Goal: Task Accomplishment & Management: Use online tool/utility

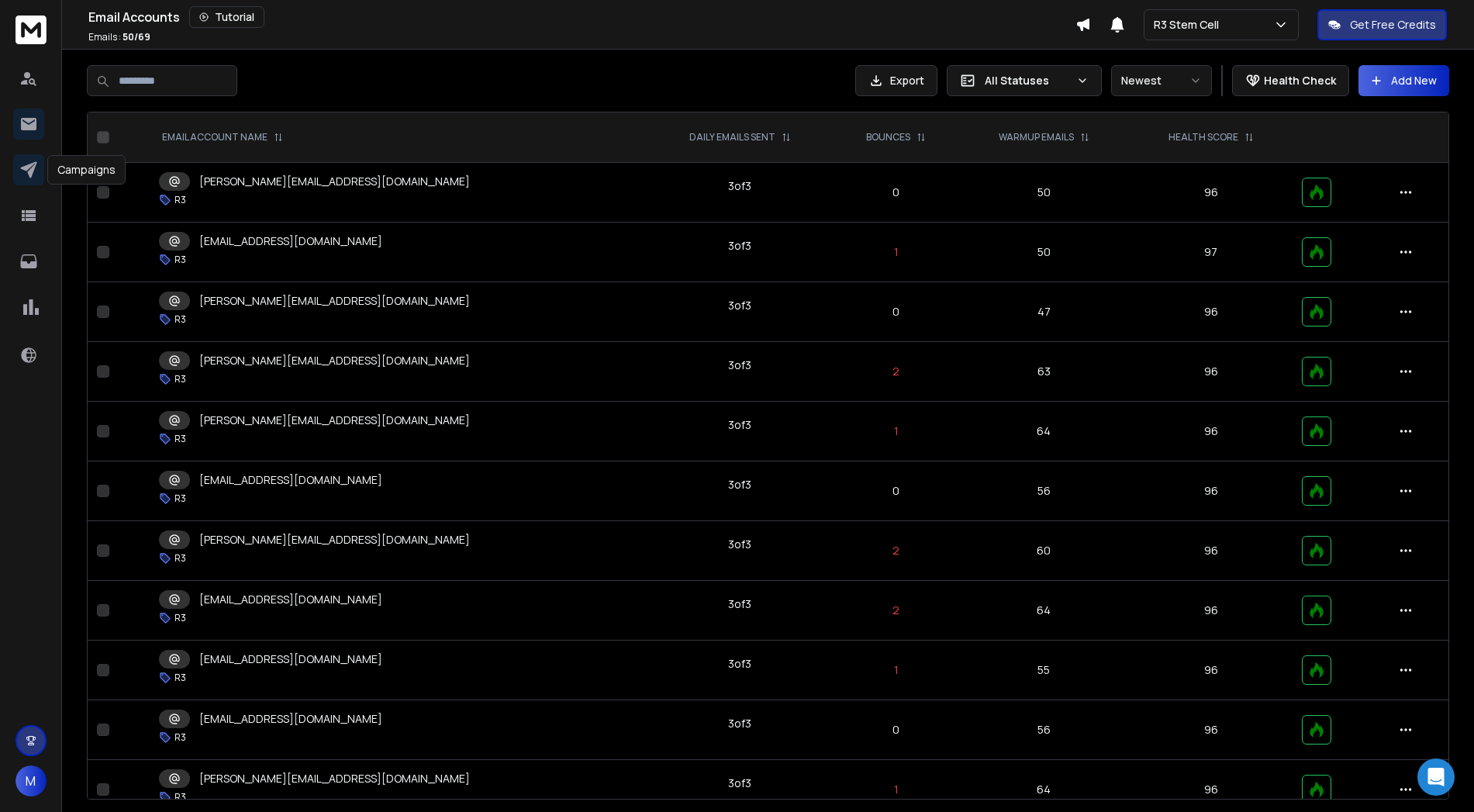
click at [24, 160] on icon at bounding box center [29, 170] width 19 height 19
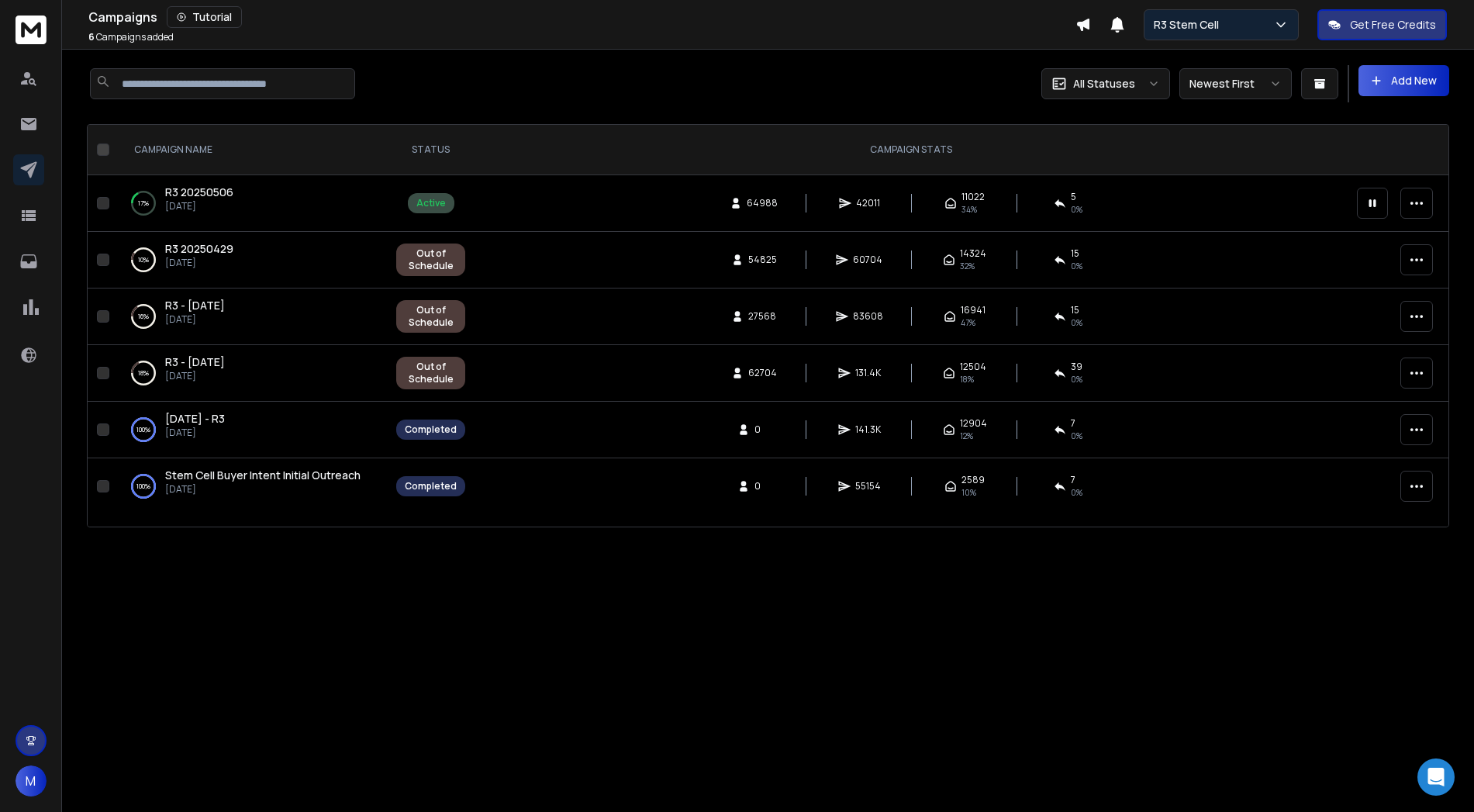
click at [1284, 26] on icon "button" at bounding box center [1281, 25] width 15 height 15
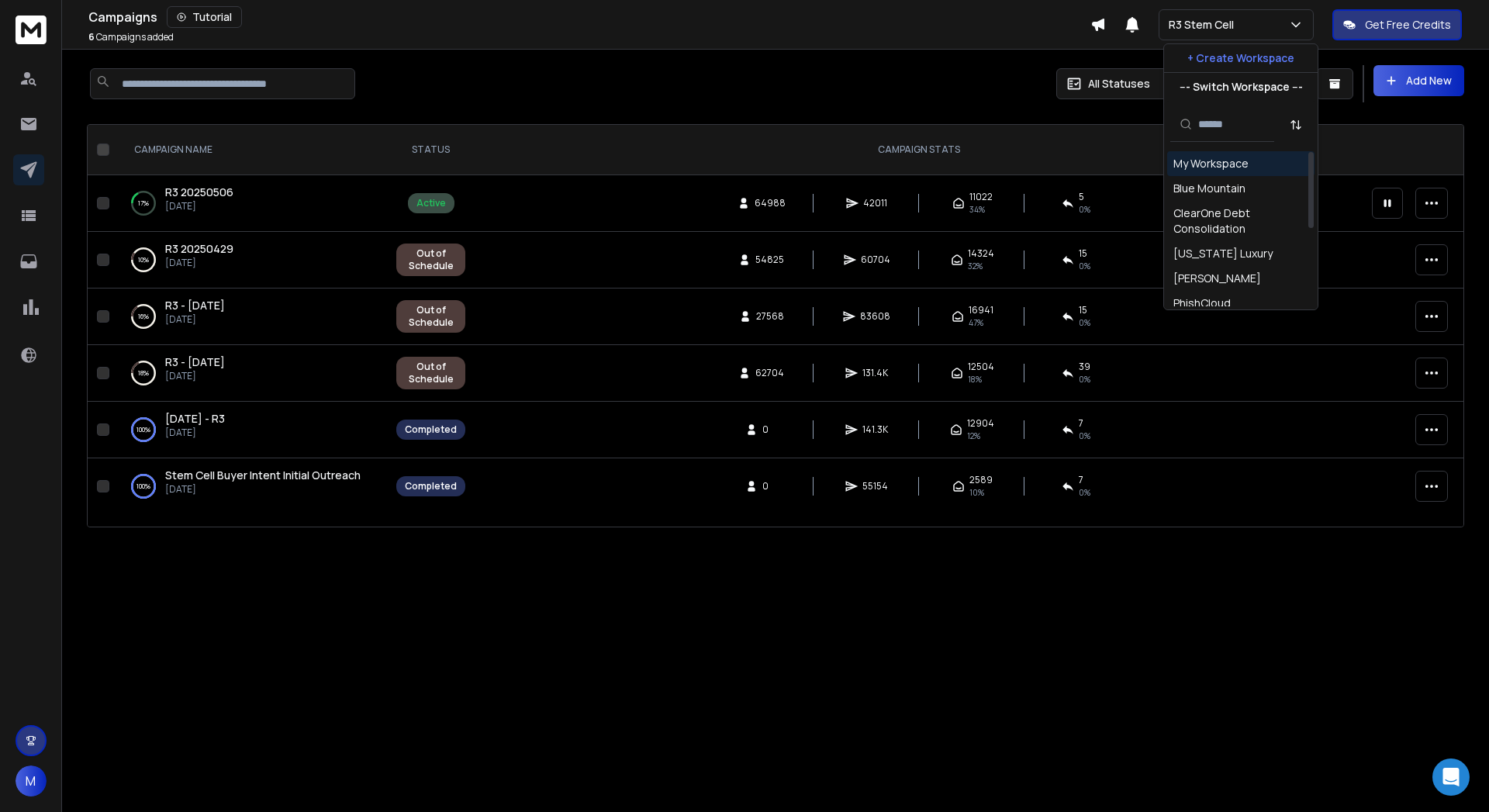
click at [1212, 168] on div "My Workspace" at bounding box center [1211, 163] width 75 height 15
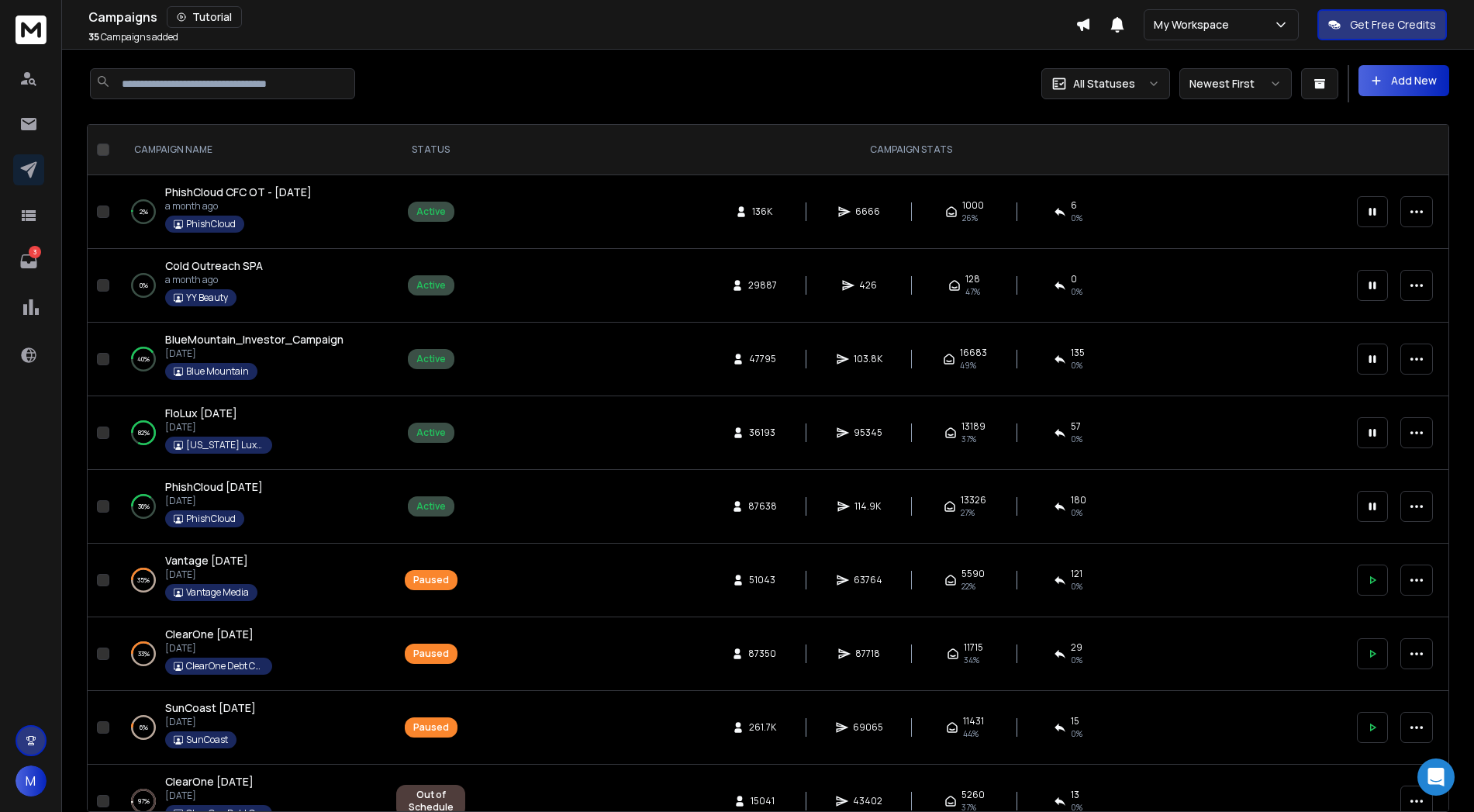
click at [264, 194] on span "PhishCloud CFC OT - [DATE]" at bounding box center [238, 192] width 147 height 14
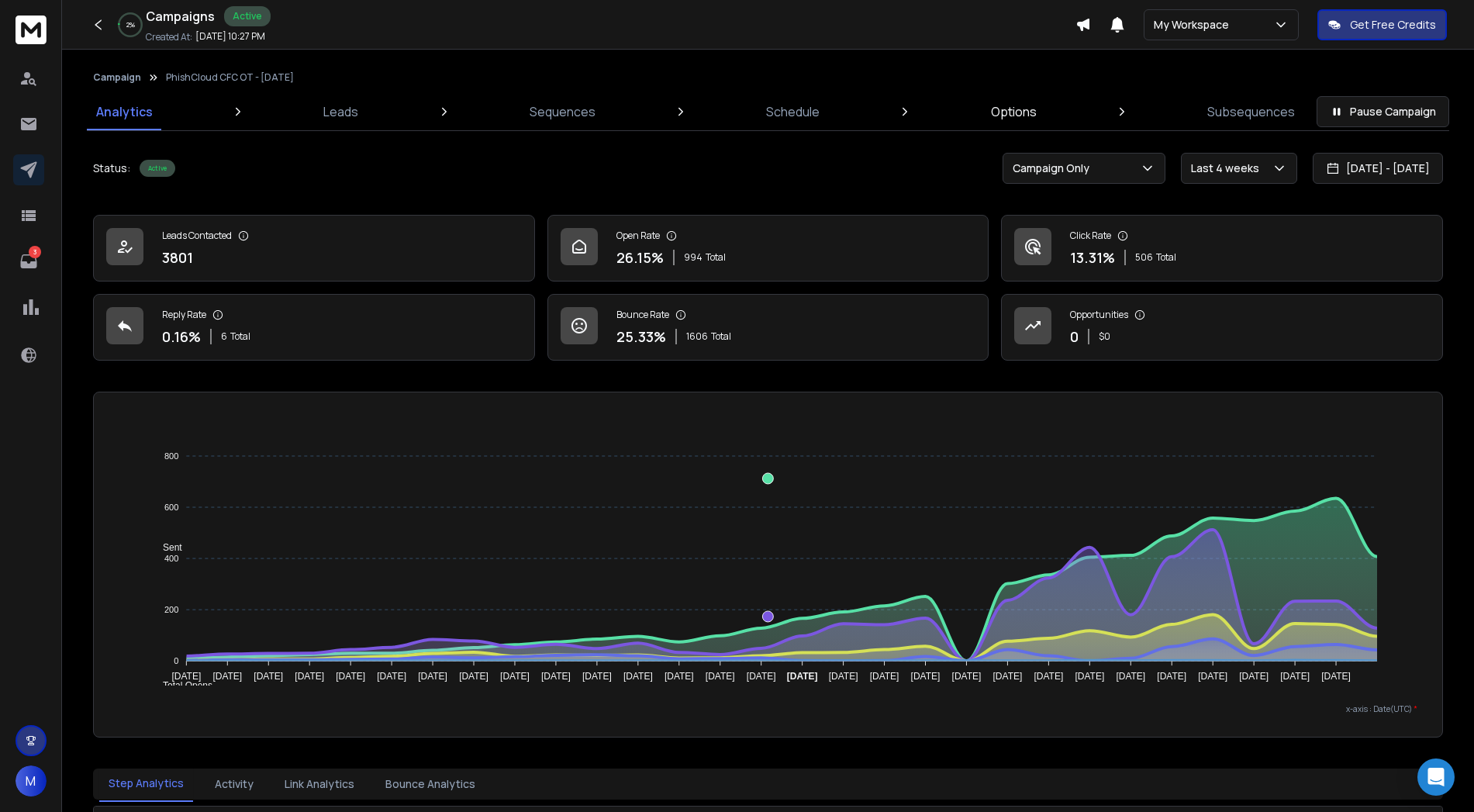
click at [1040, 110] on link "Options" at bounding box center [1014, 112] width 65 height 37
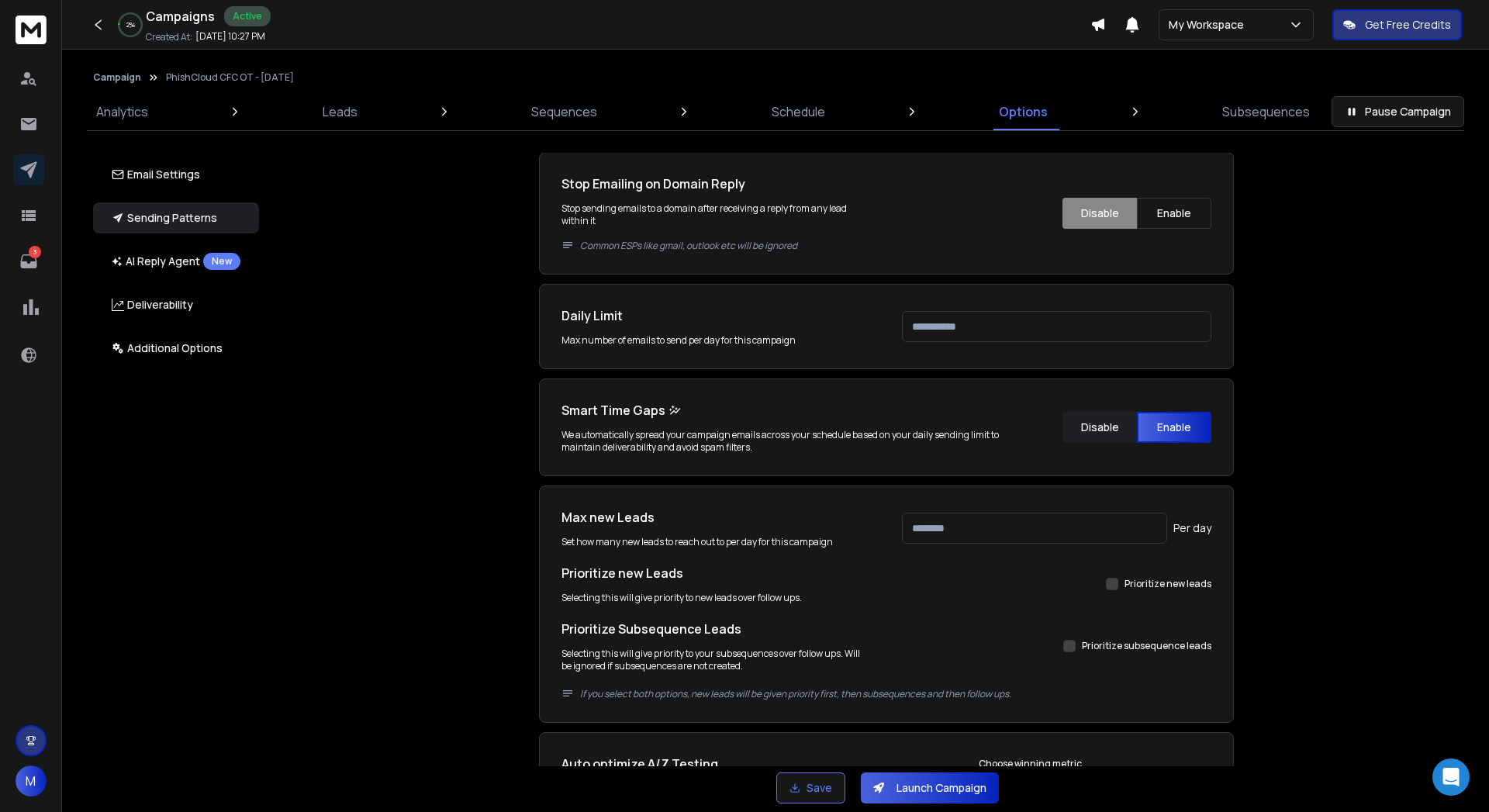
scroll to position [679, 0]
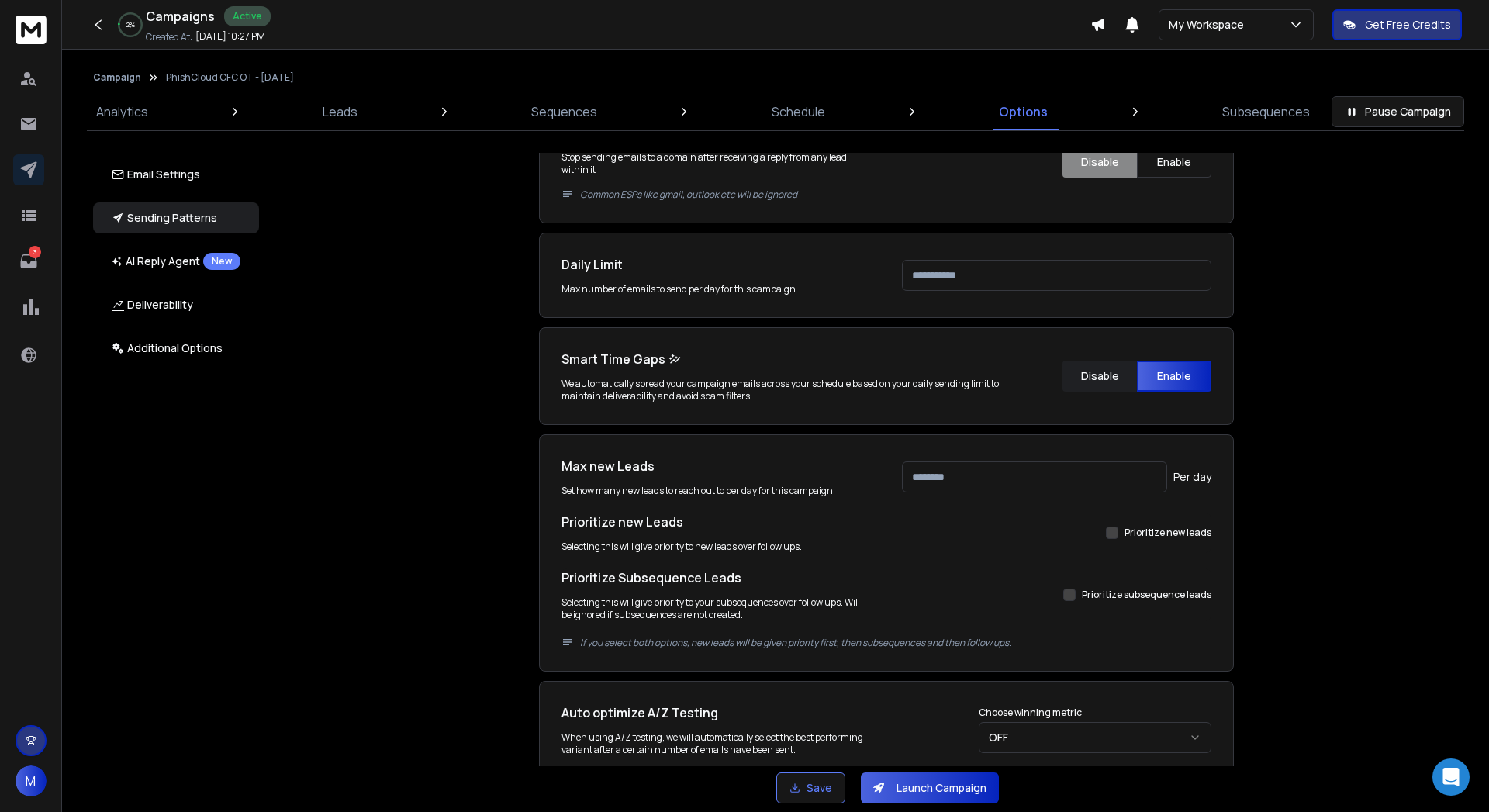
click at [981, 484] on input "*****" at bounding box center [1034, 477] width 265 height 31
type input "******"
click at [951, 272] on input "*****" at bounding box center [1056, 274] width 310 height 31
type input "*****"
click at [820, 782] on button "Save" at bounding box center [810, 787] width 69 height 31
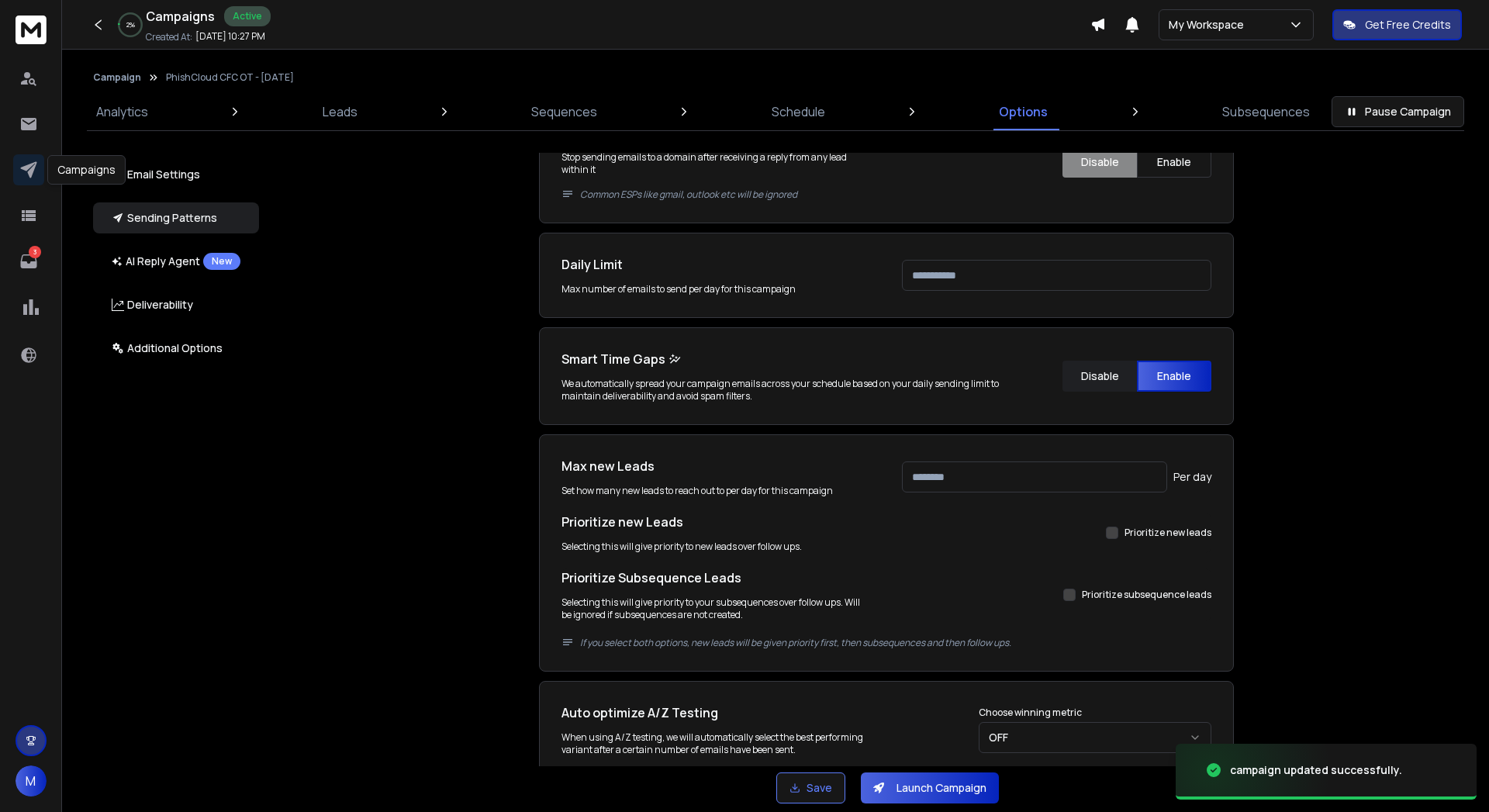
click at [31, 173] on icon at bounding box center [28, 170] width 16 height 16
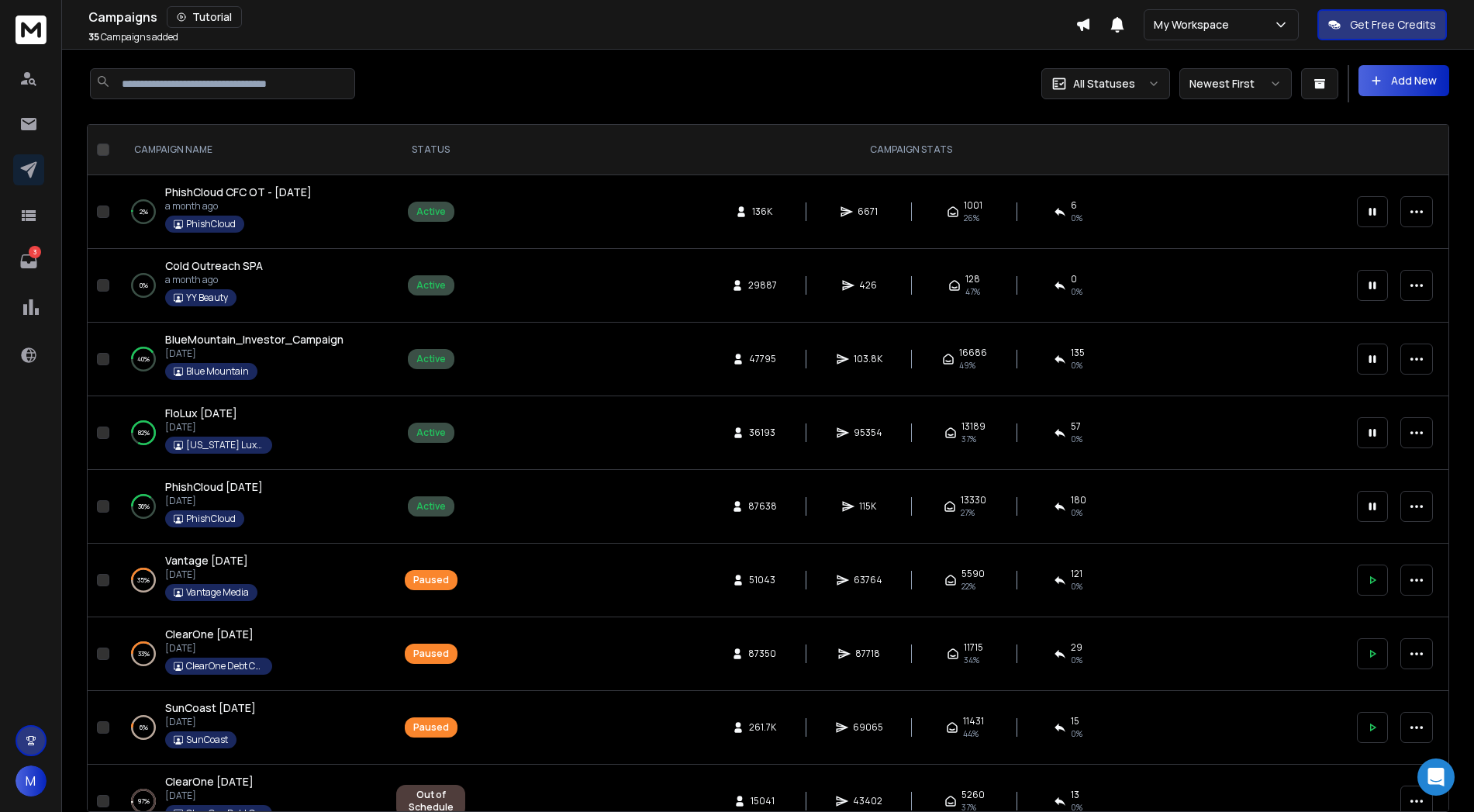
click at [246, 265] on span "Cold Outreach SPA" at bounding box center [214, 265] width 97 height 14
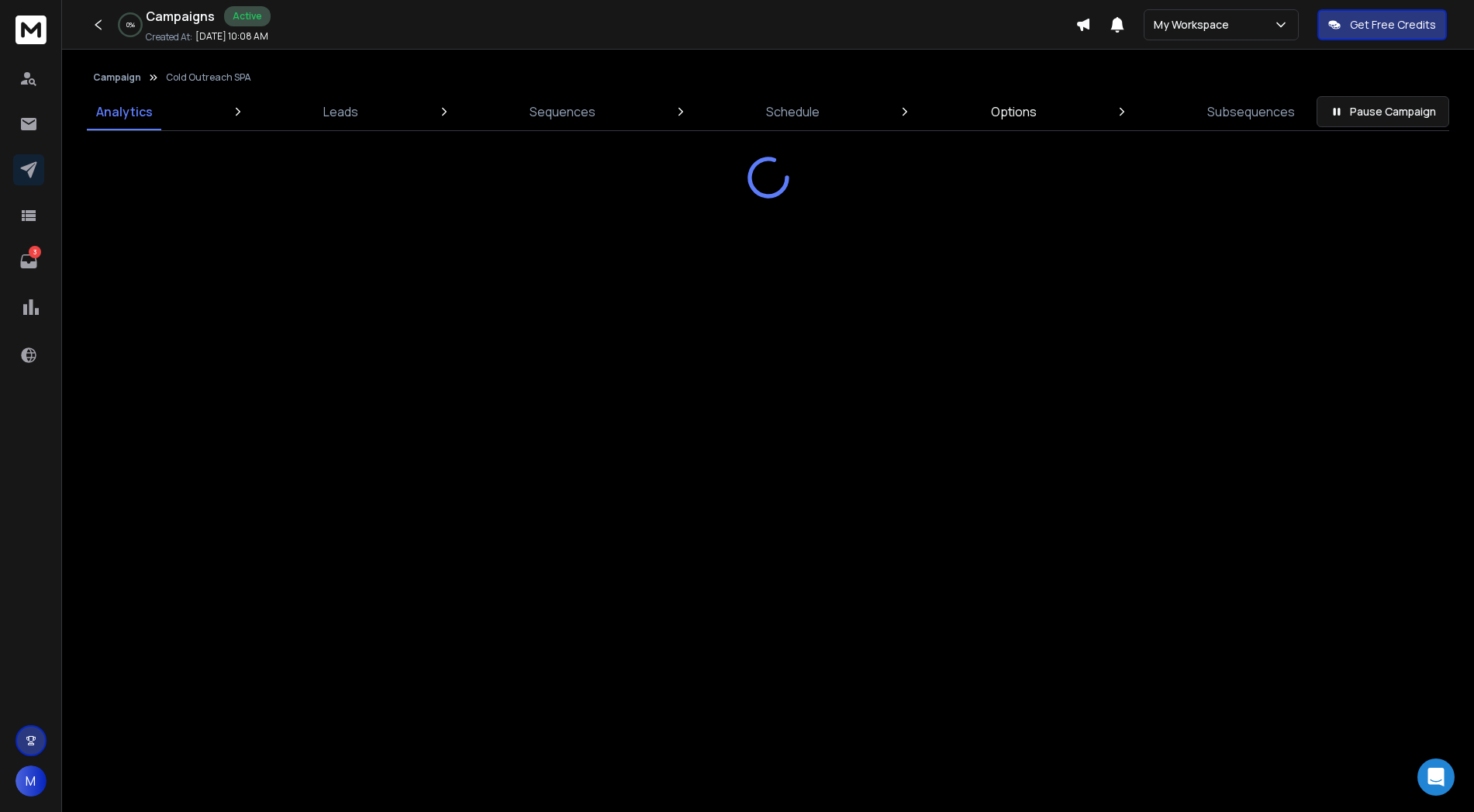
click at [1029, 118] on p "Options" at bounding box center [1014, 112] width 46 height 19
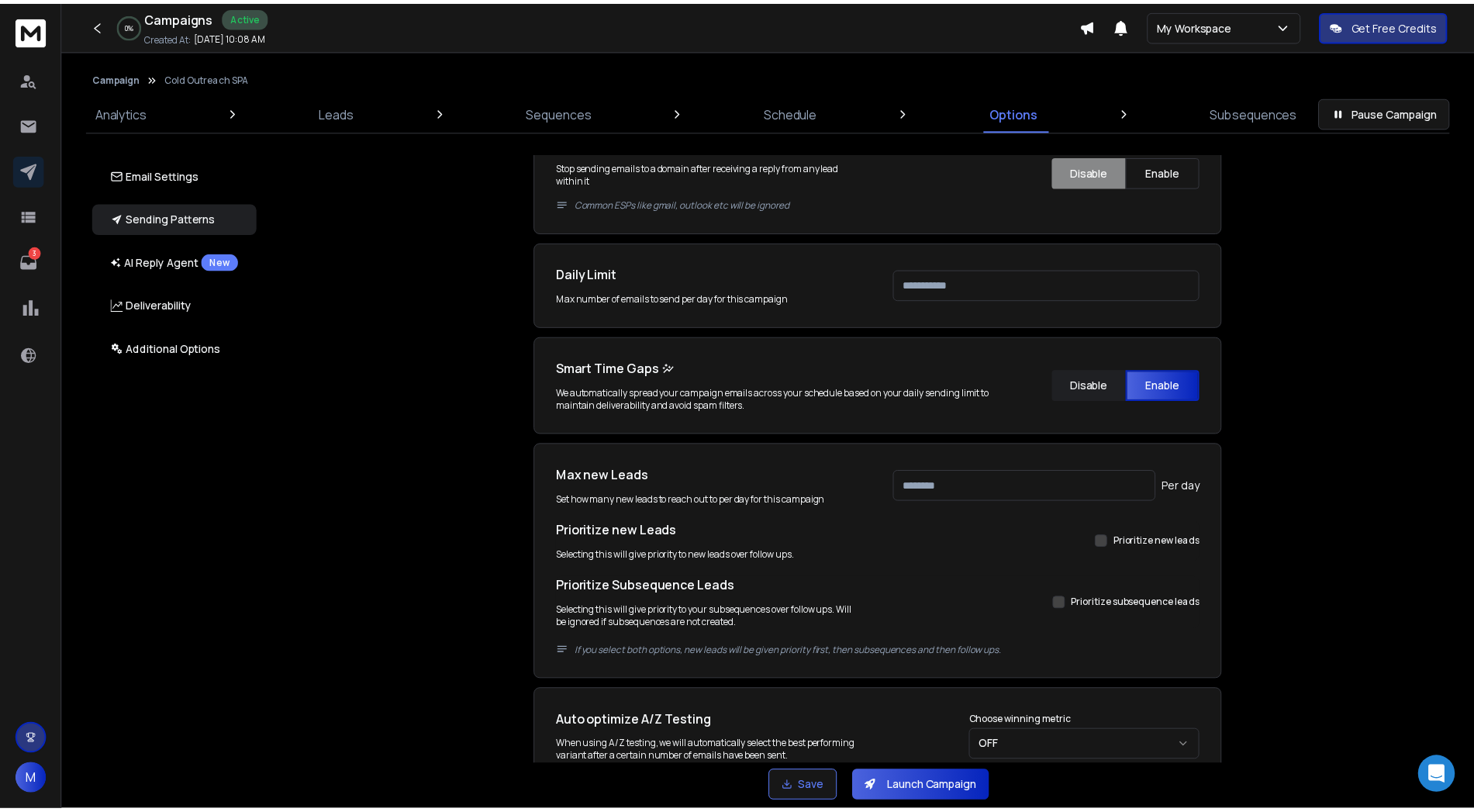
scroll to position [679, 0]
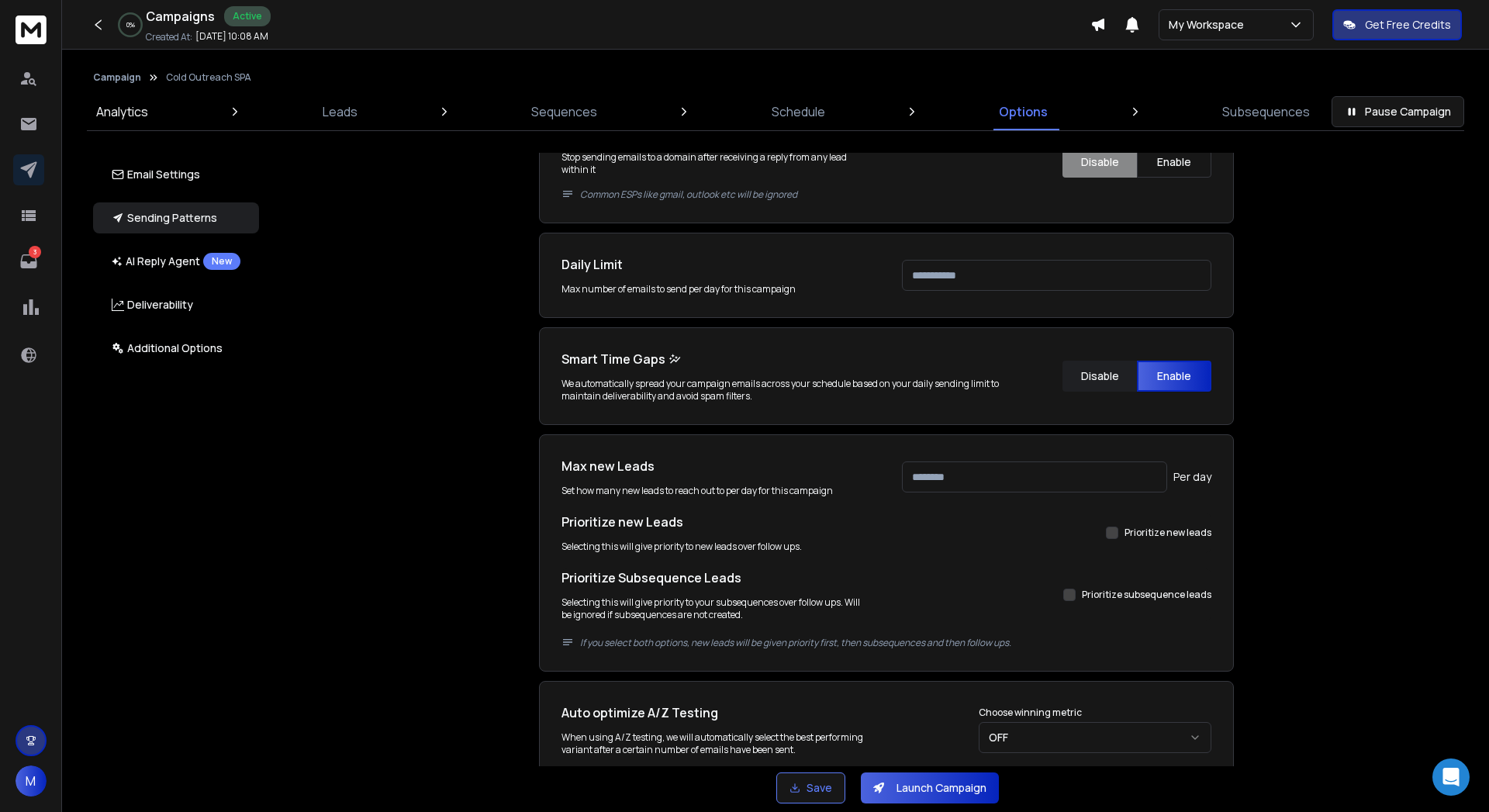
click at [139, 116] on p "Analytics" at bounding box center [122, 112] width 51 height 19
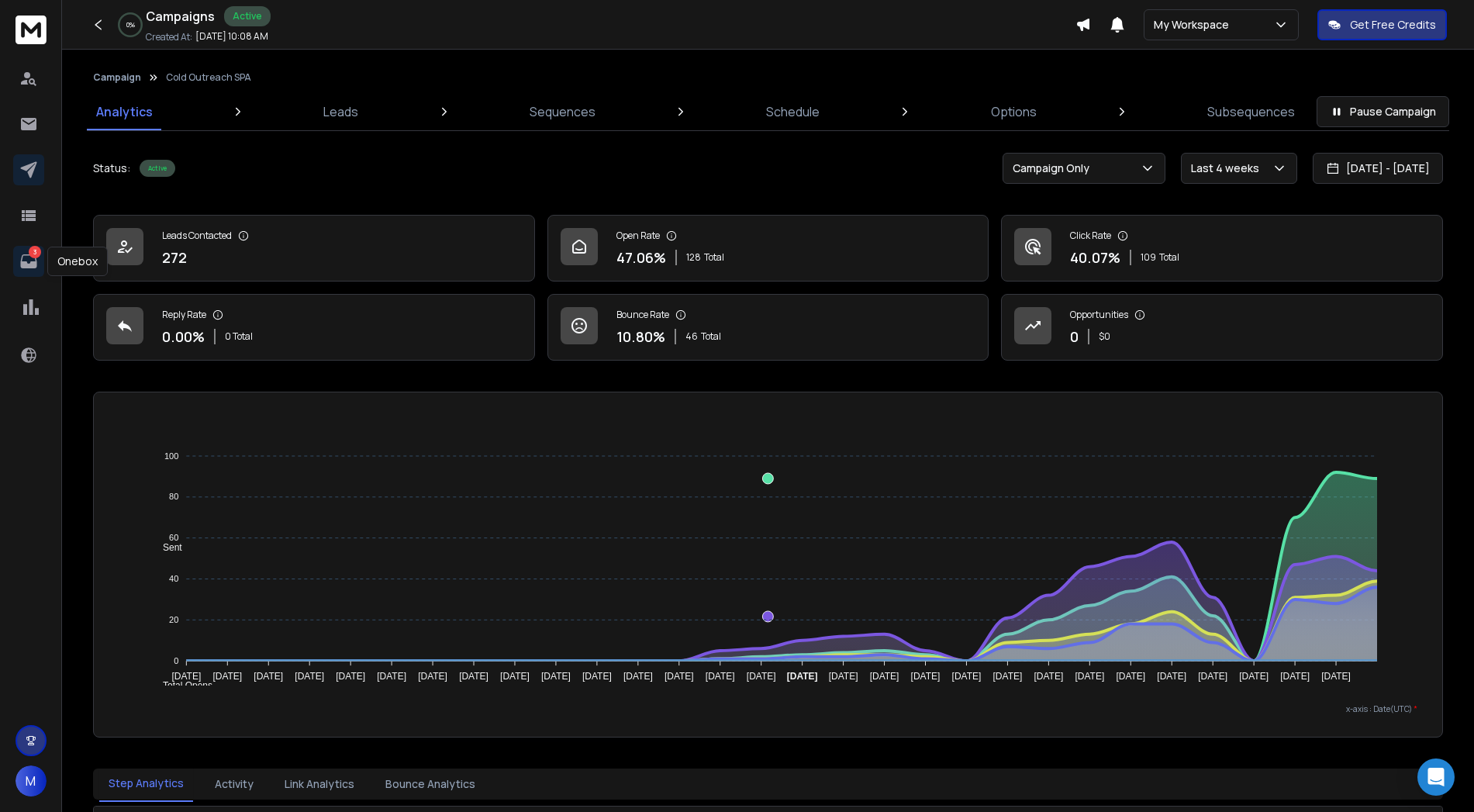
click at [27, 263] on icon at bounding box center [28, 261] width 16 height 14
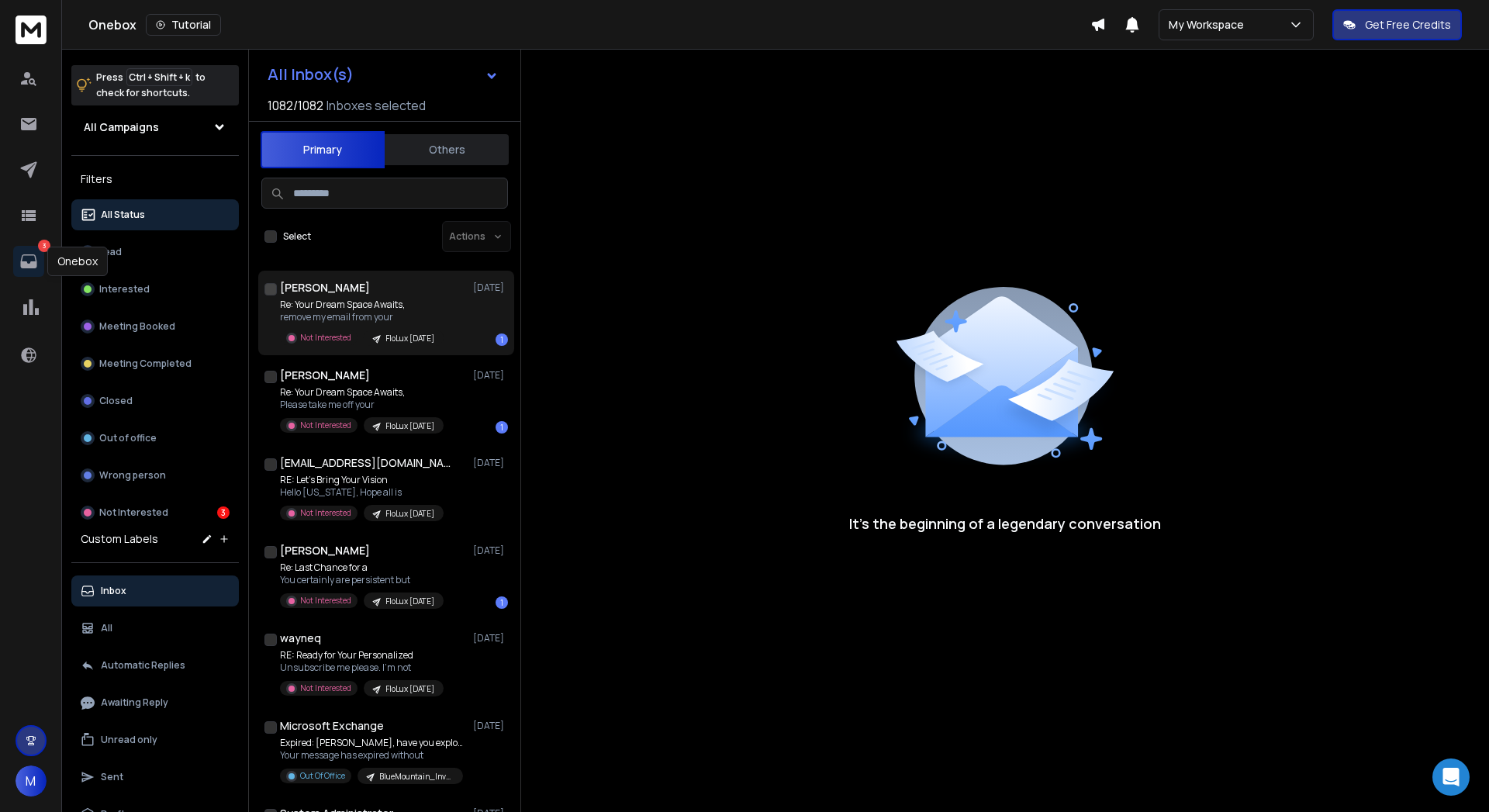
click at [339, 313] on p "remove my email from your" at bounding box center [362, 316] width 164 height 12
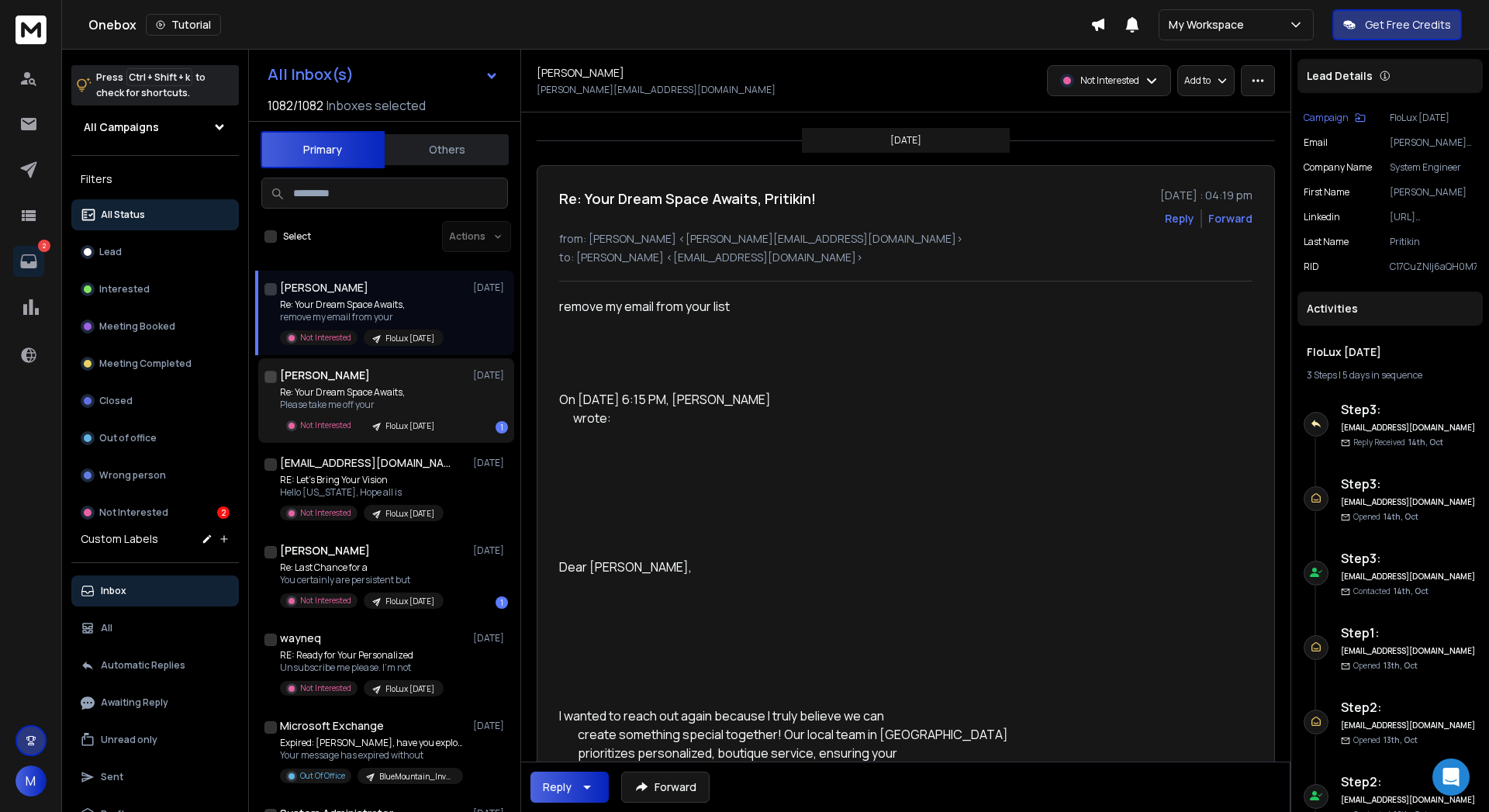
click at [362, 417] on div "Not Interested FloLux [DATE]" at bounding box center [362, 425] width 164 height 16
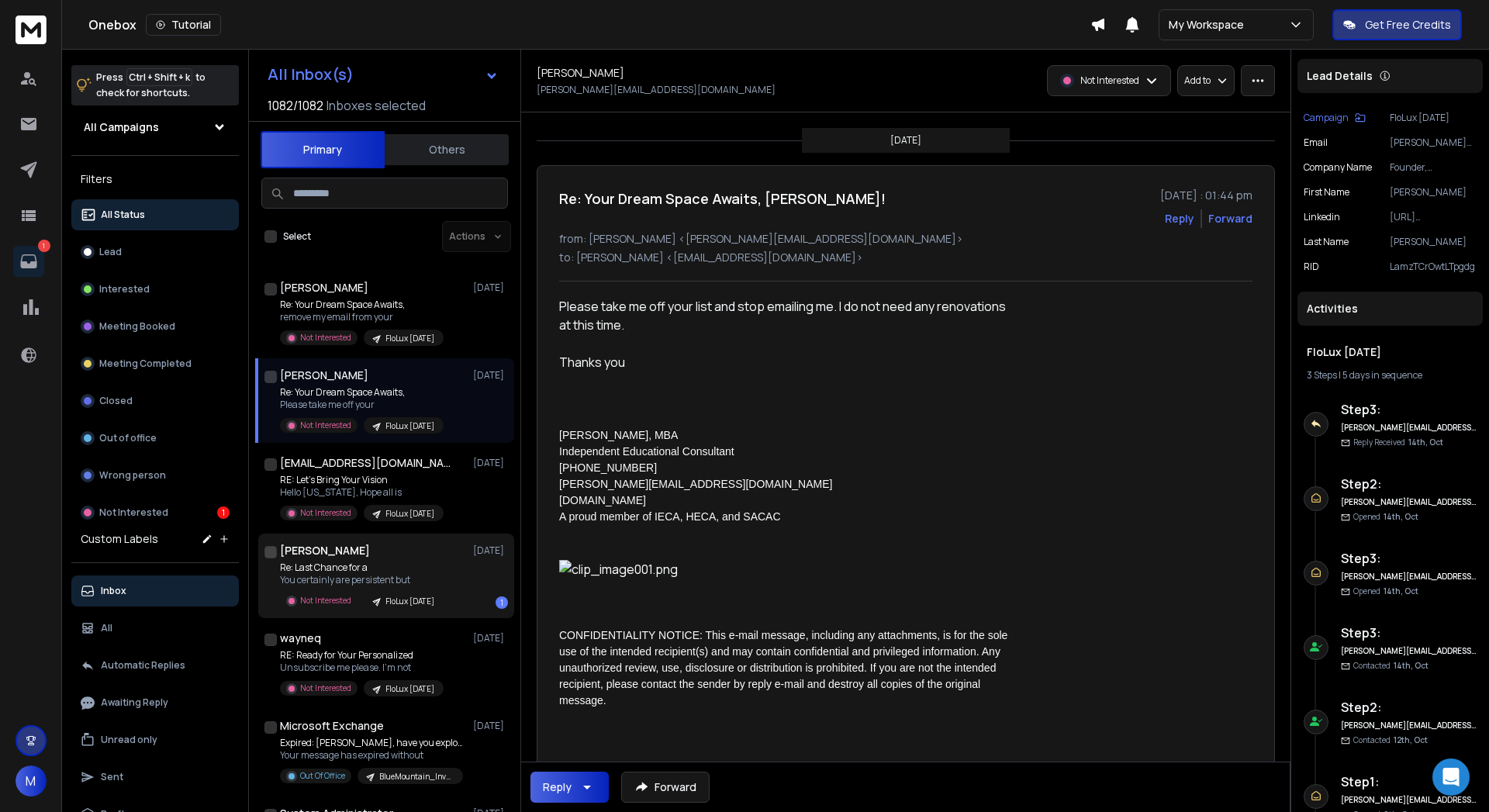
click at [399, 597] on p "FloLux [DATE]" at bounding box center [409, 601] width 49 height 11
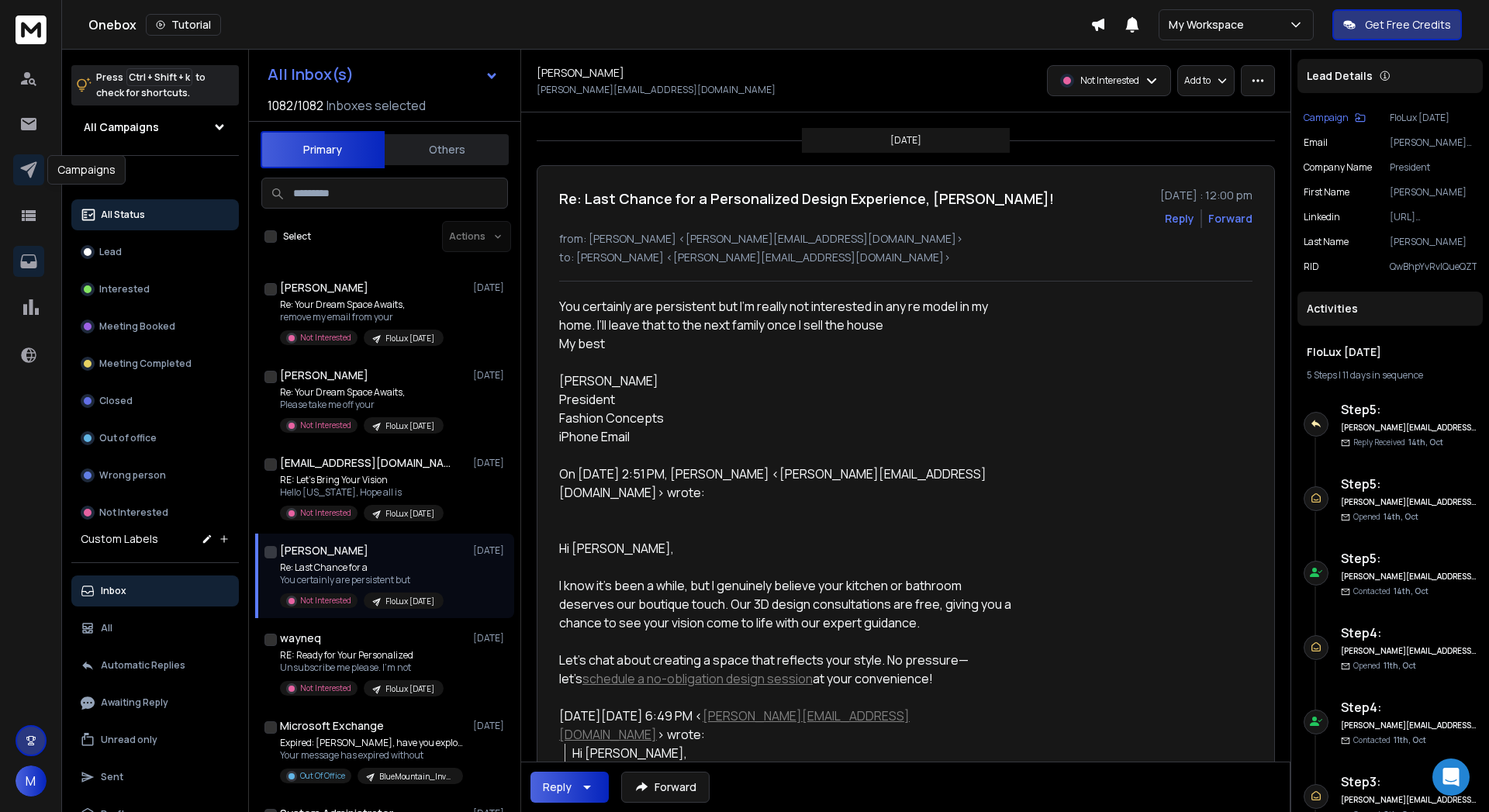
click at [31, 171] on icon at bounding box center [28, 170] width 16 height 16
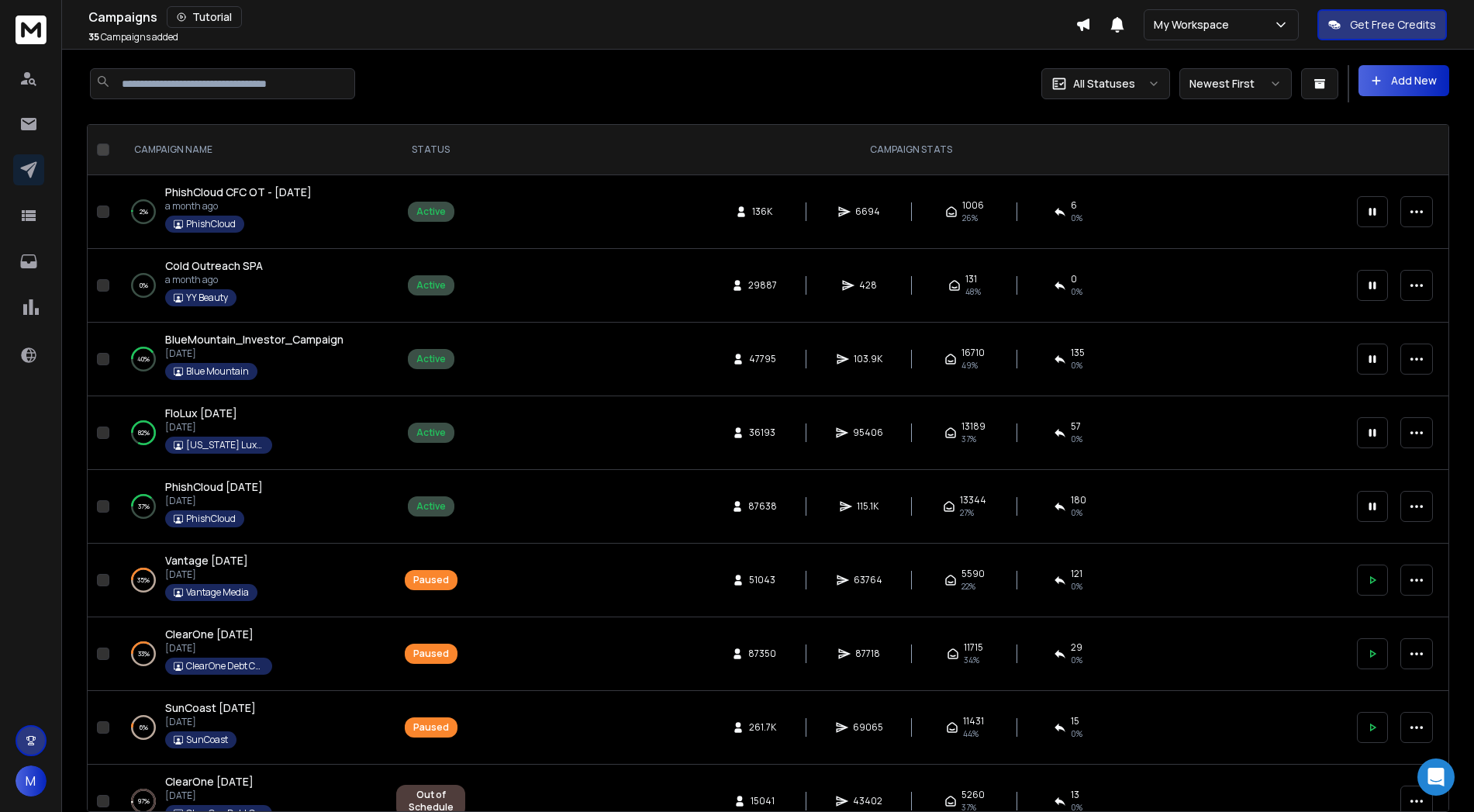
click at [277, 193] on span "PhishCloud CFC OT - [DATE]" at bounding box center [238, 192] width 147 height 14
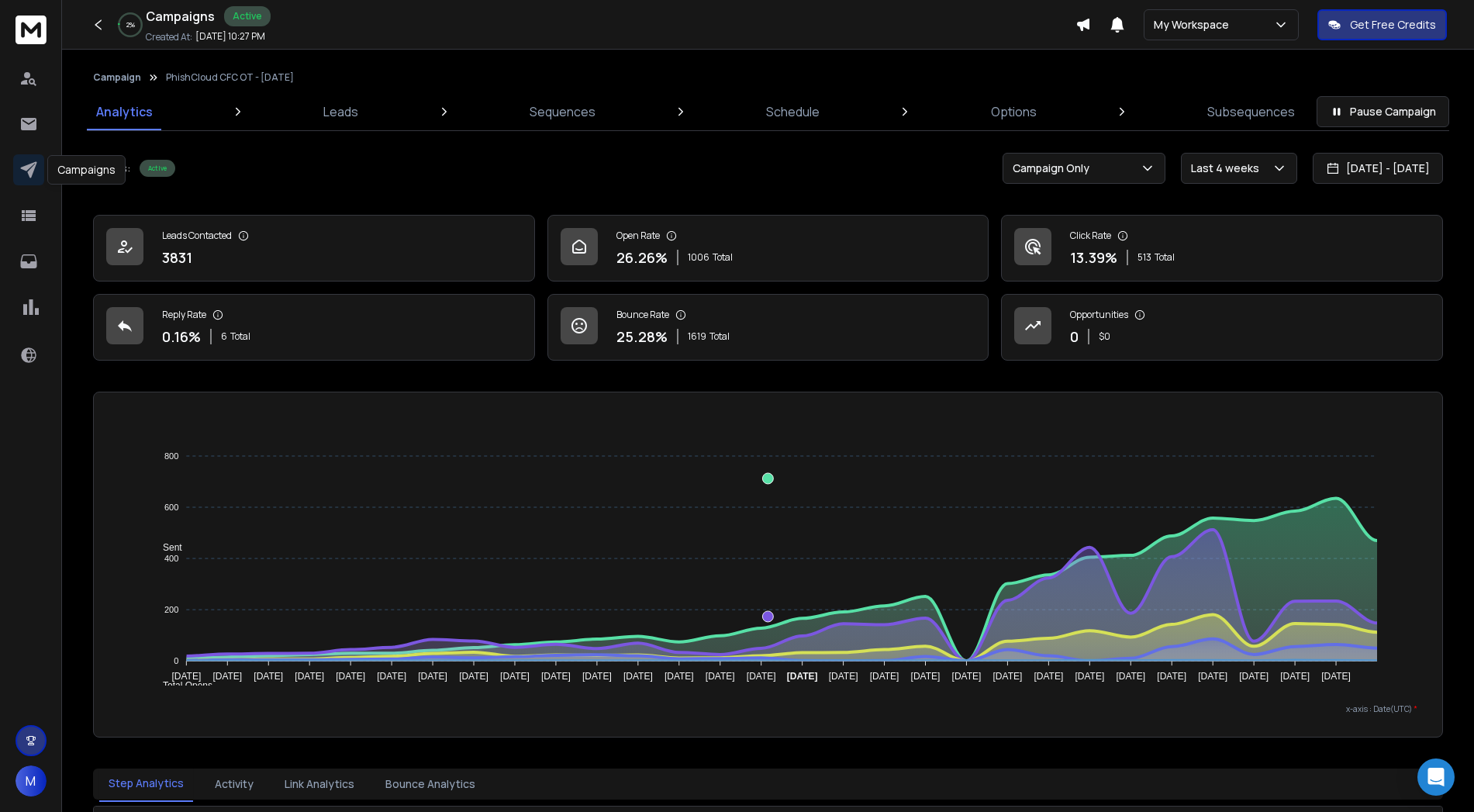
click at [32, 170] on icon at bounding box center [28, 170] width 16 height 16
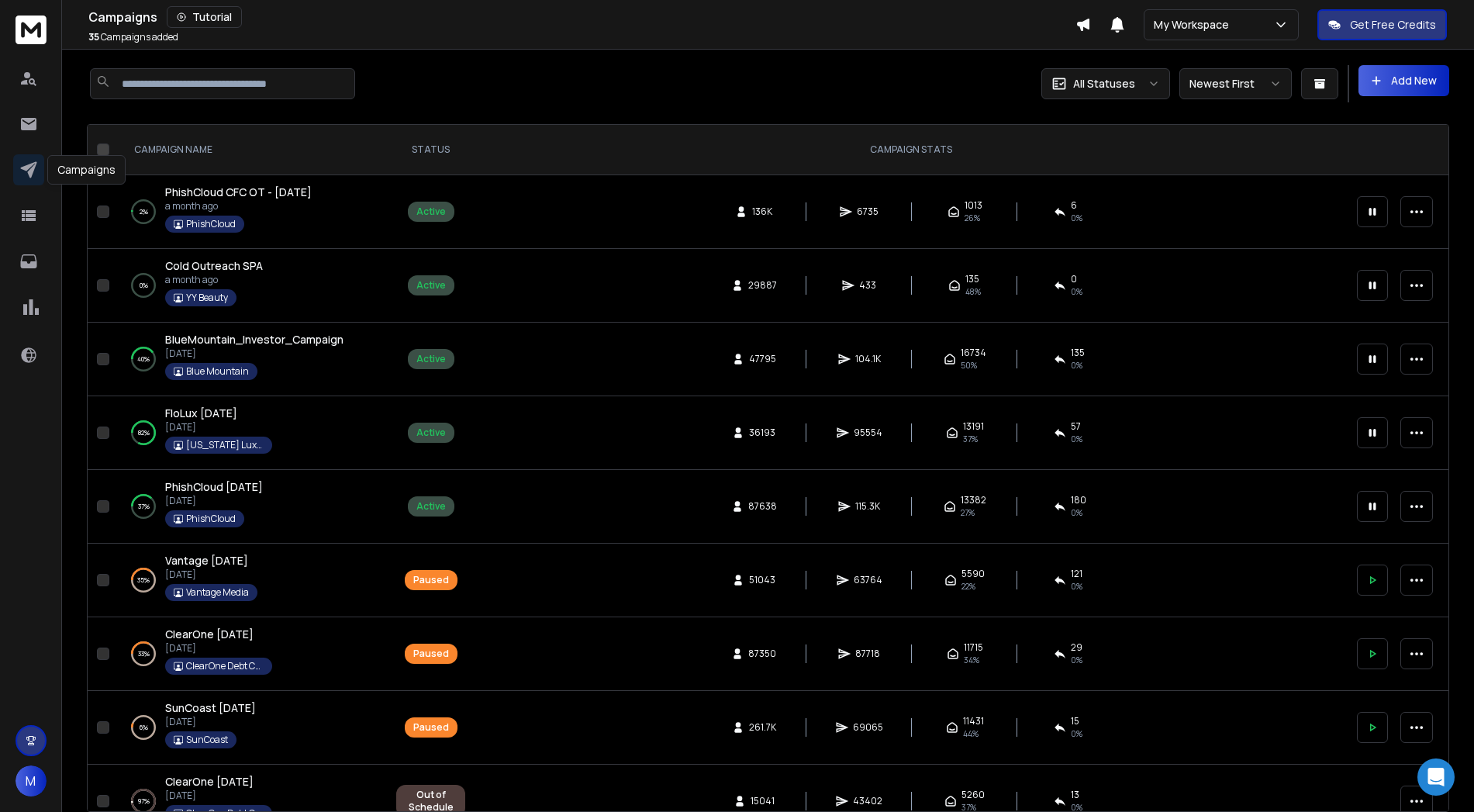
click at [275, 342] on span "BlueMountain_Investor_Campaign" at bounding box center [254, 338] width 178 height 14
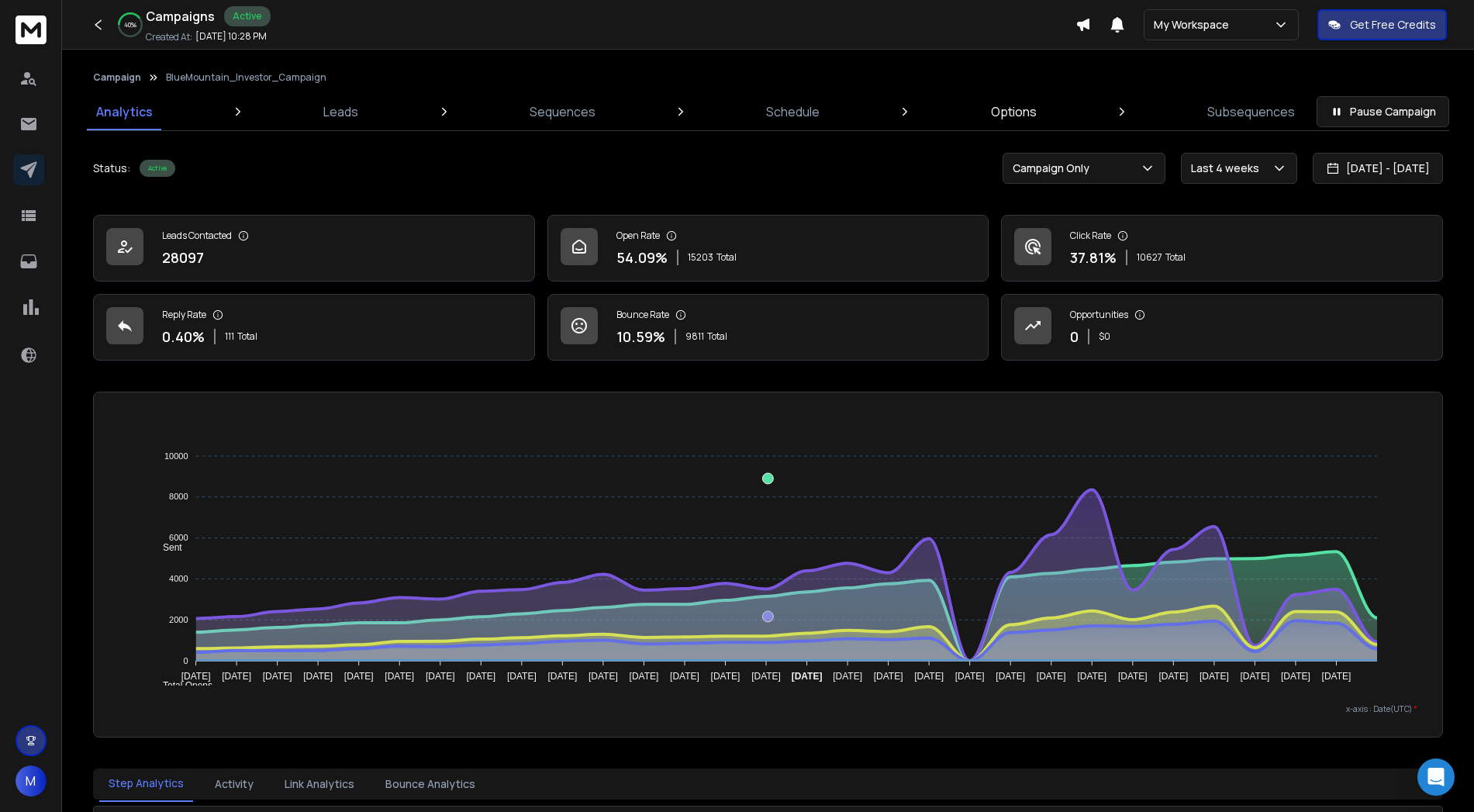
click at [1017, 114] on p "Options" at bounding box center [1014, 112] width 46 height 19
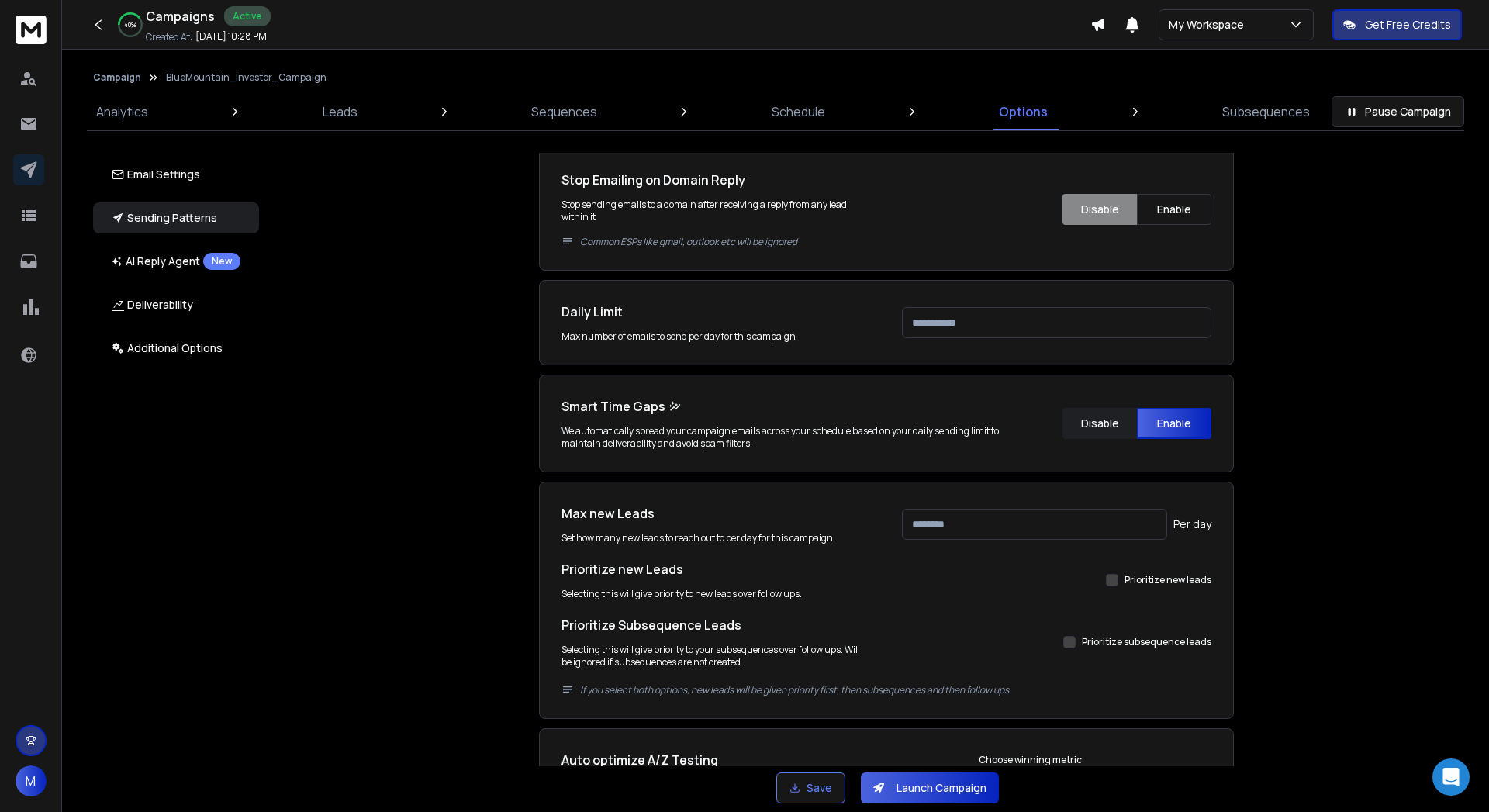
scroll to position [631, 0]
click at [954, 522] on input "*****" at bounding box center [1034, 524] width 265 height 31
type input "******"
drag, startPoint x: 805, startPoint y: 787, endPoint x: 824, endPoint y: 775, distance: 22.5
click at [805, 787] on button "Save" at bounding box center [810, 787] width 69 height 31
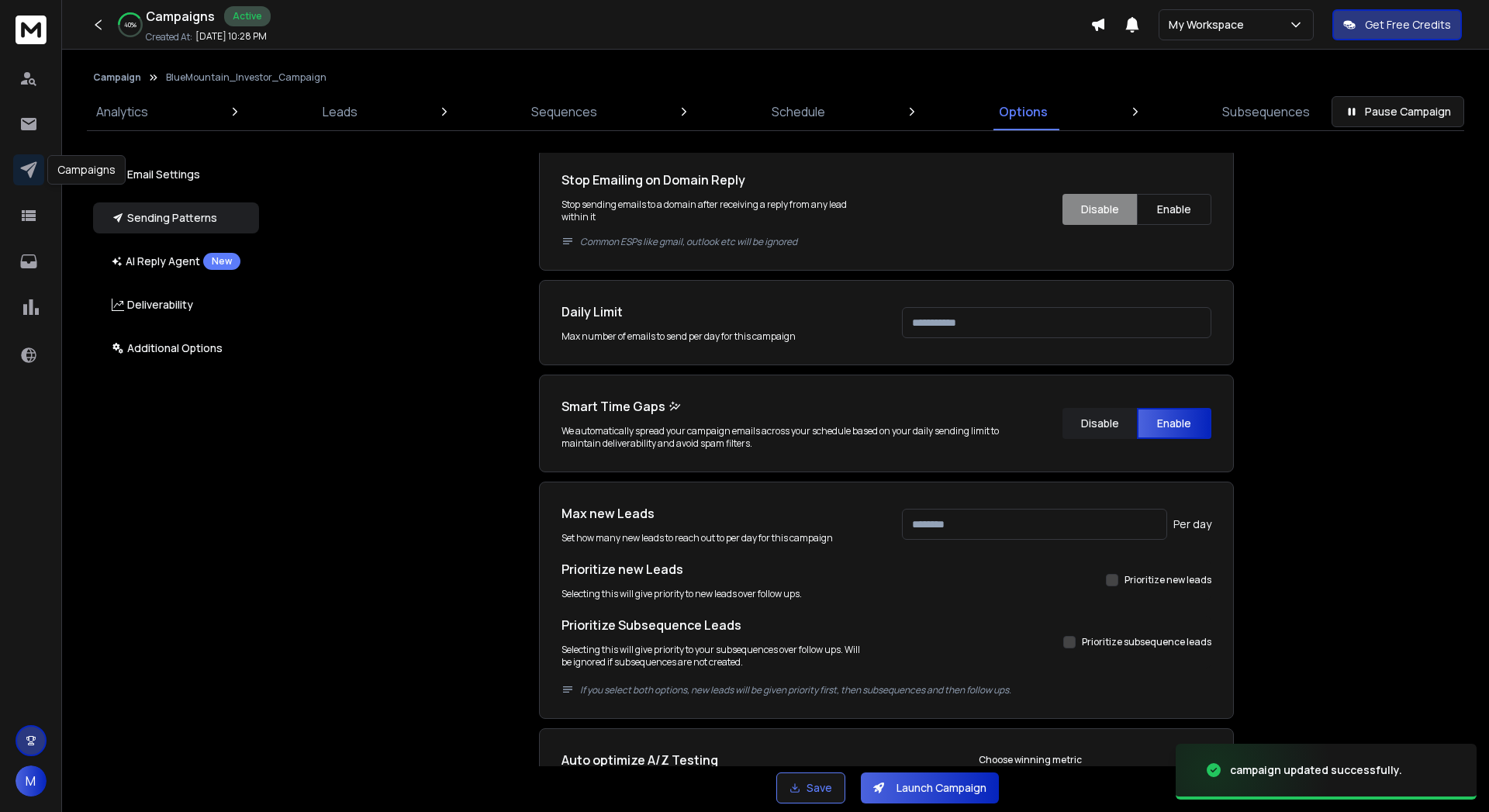
click at [31, 172] on icon at bounding box center [28, 170] width 16 height 16
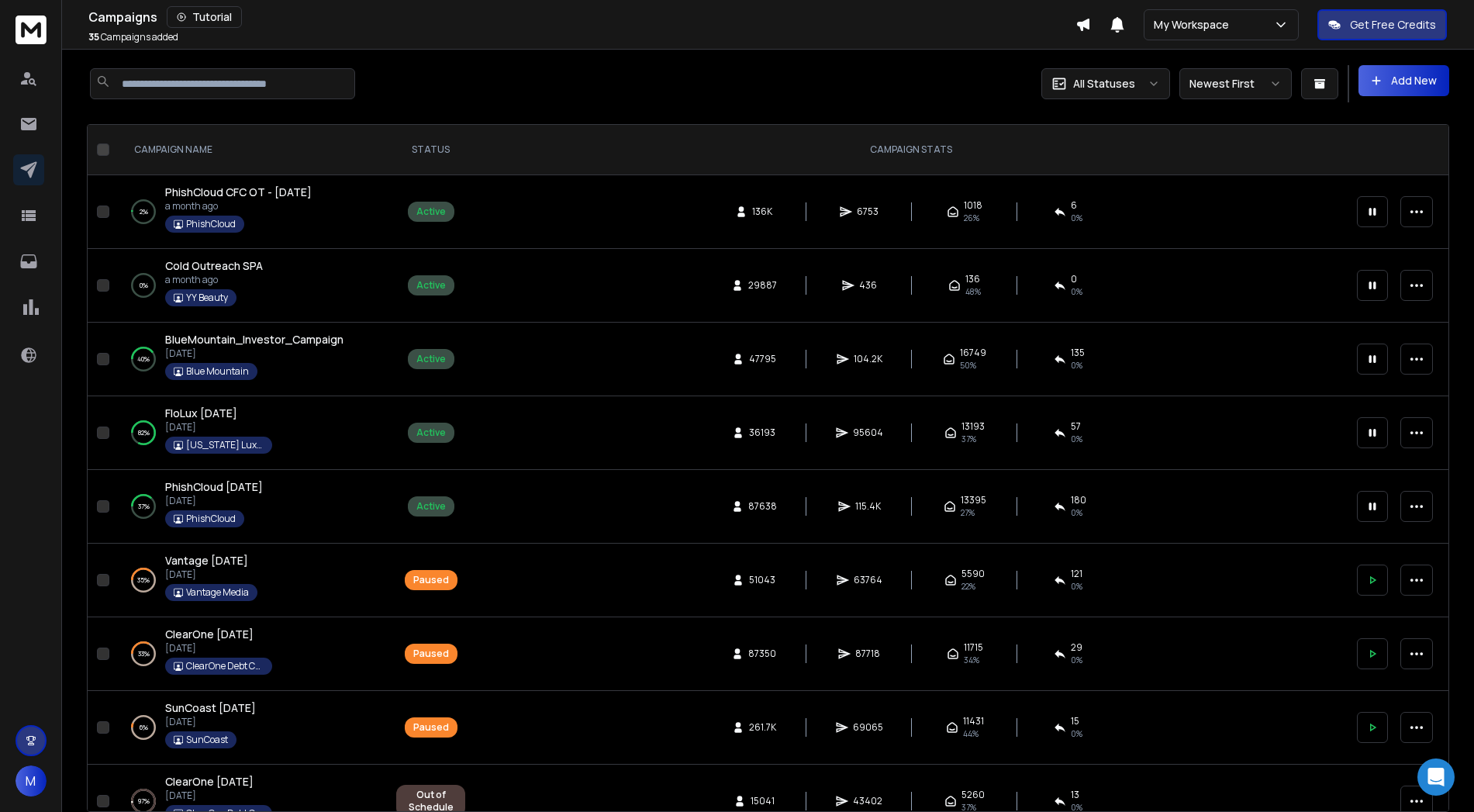
click at [224, 490] on span "PhishCloud [DATE]" at bounding box center [214, 486] width 97 height 14
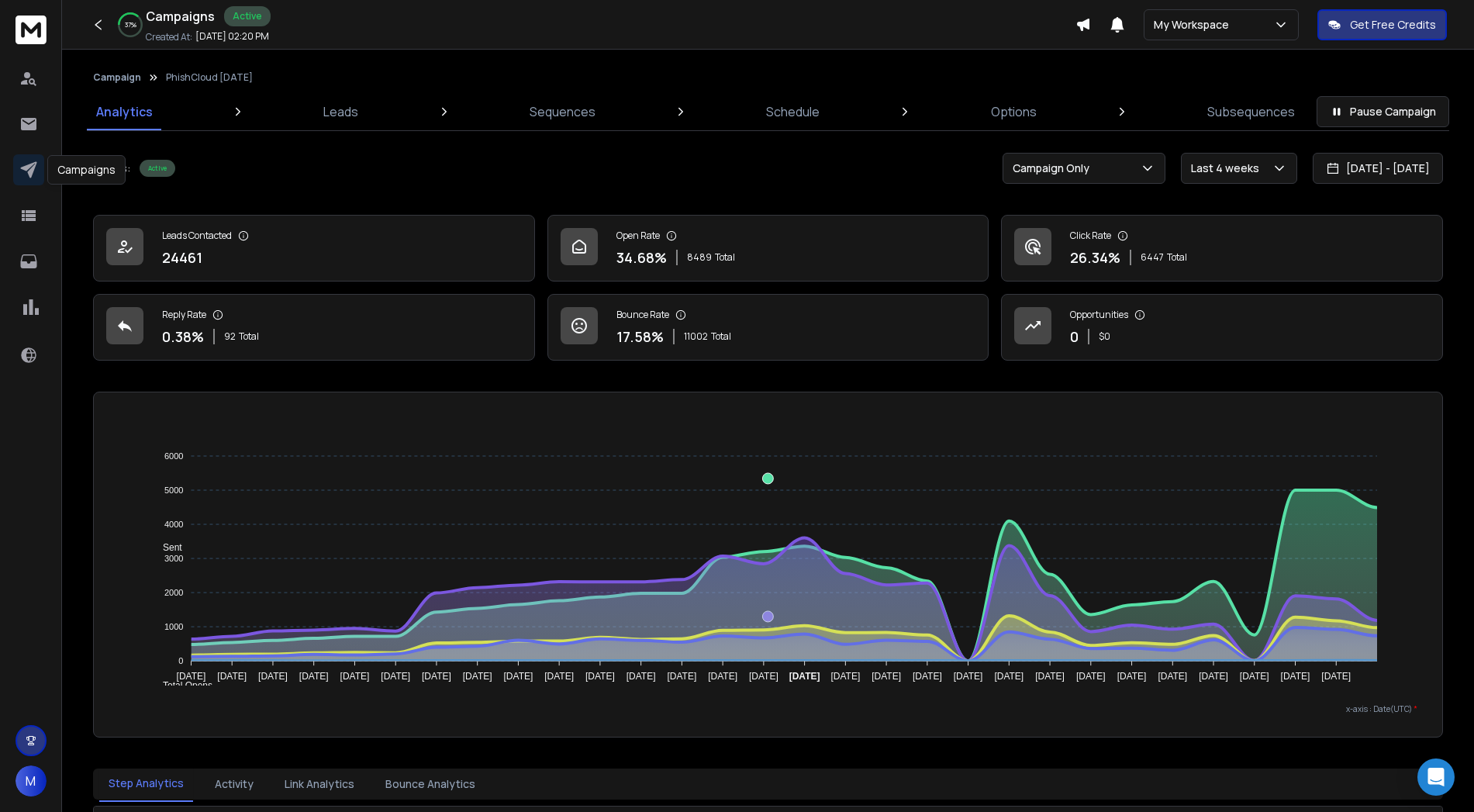
click at [28, 176] on icon at bounding box center [29, 170] width 19 height 19
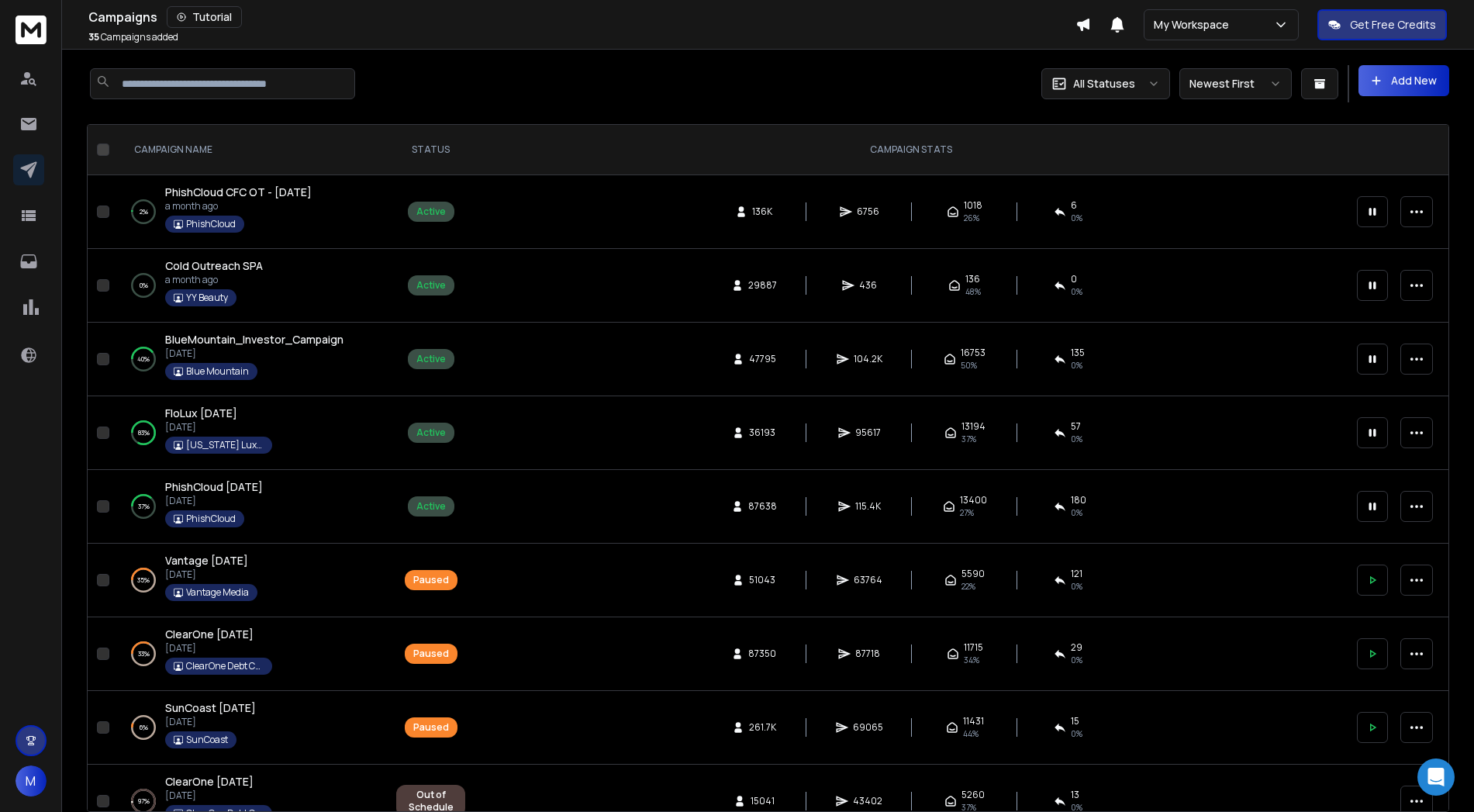
click at [231, 485] on span "PhishCloud [DATE]" at bounding box center [214, 486] width 97 height 14
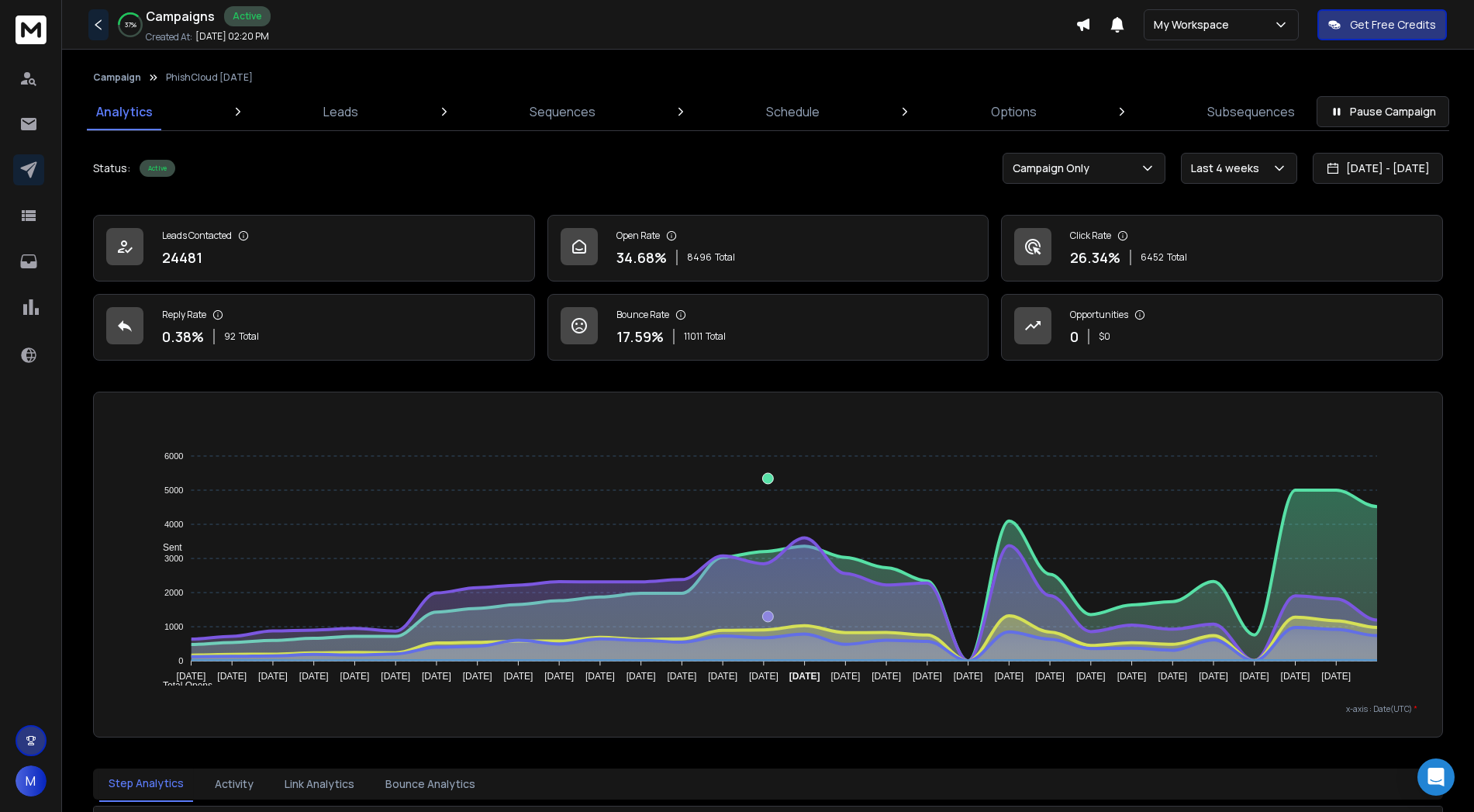
click at [98, 24] on icon at bounding box center [98, 25] width 14 height 14
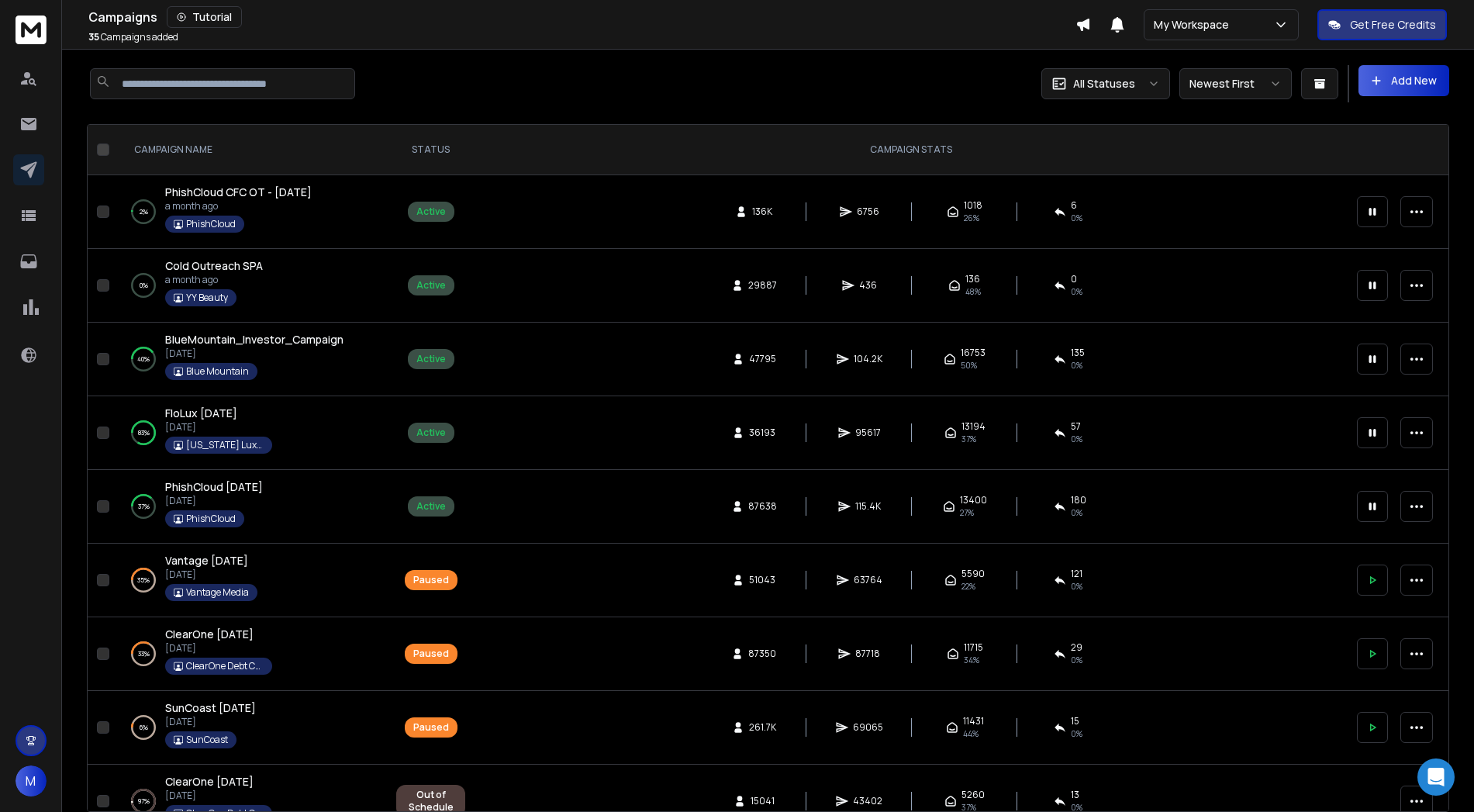
click at [302, 193] on span "PhishCloud CFC OT - [DATE]" at bounding box center [238, 192] width 147 height 14
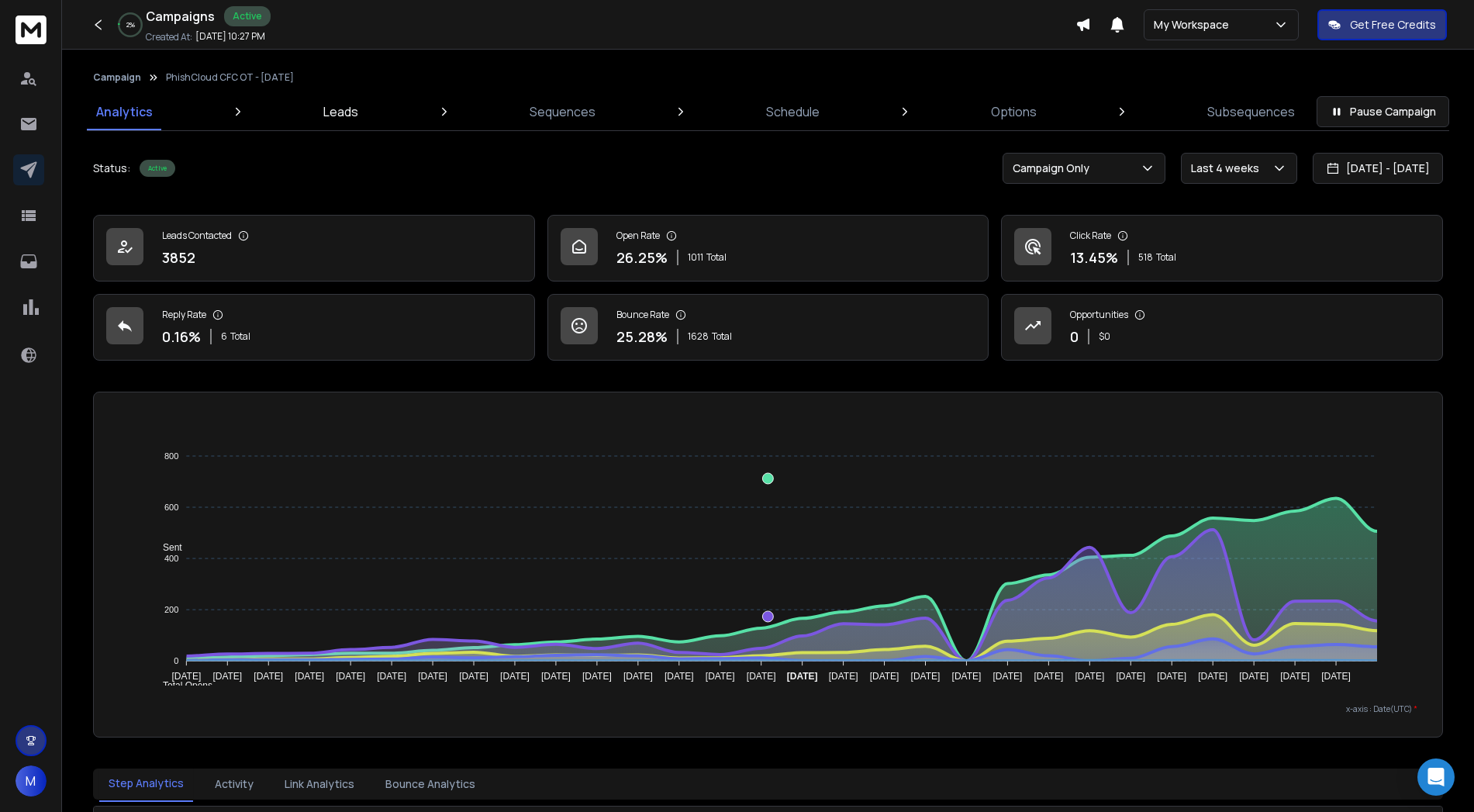
click at [347, 119] on p "Leads" at bounding box center [340, 112] width 35 height 19
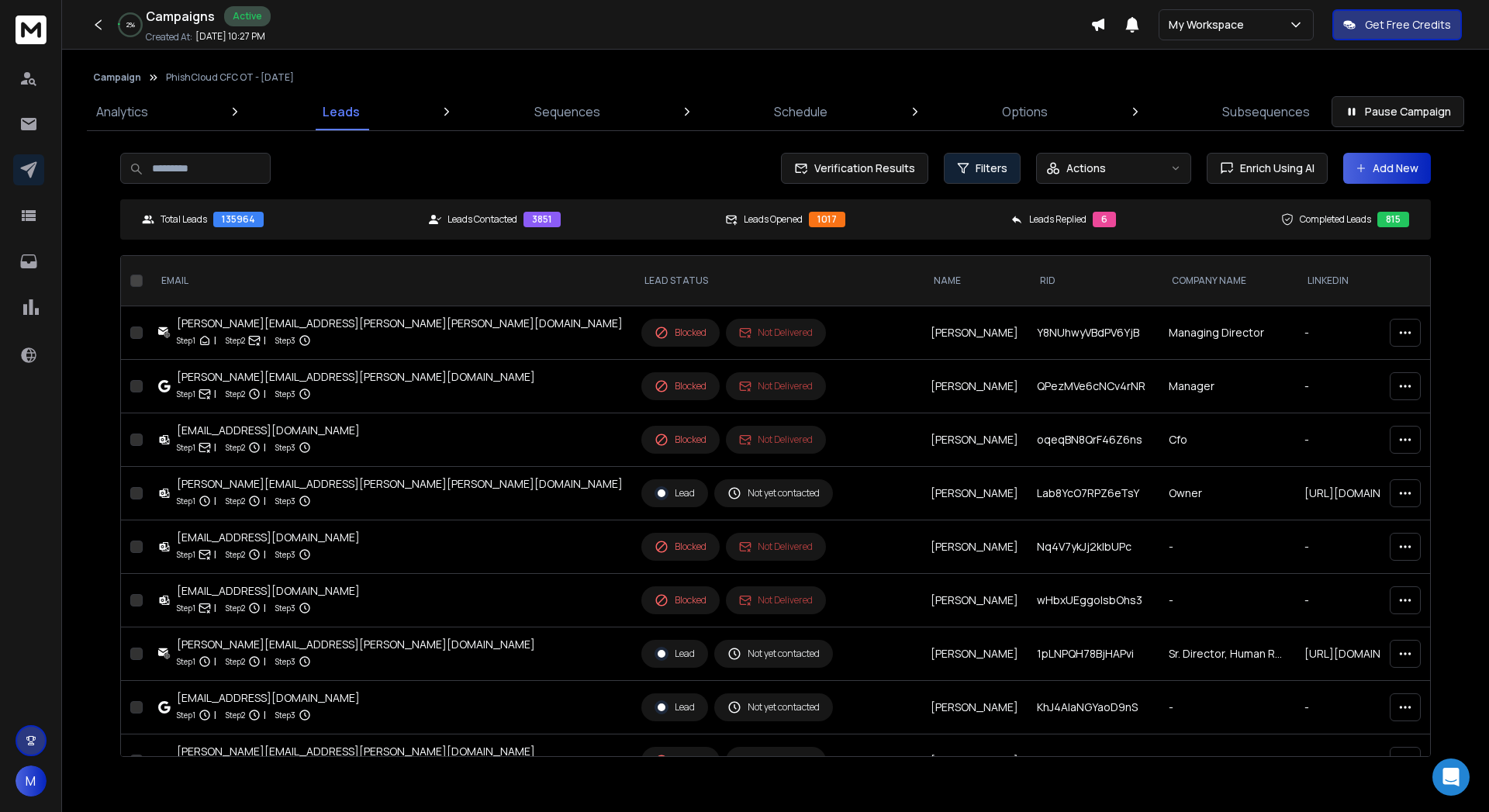
click at [968, 164] on polygon "button" at bounding box center [963, 169] width 10 height 10
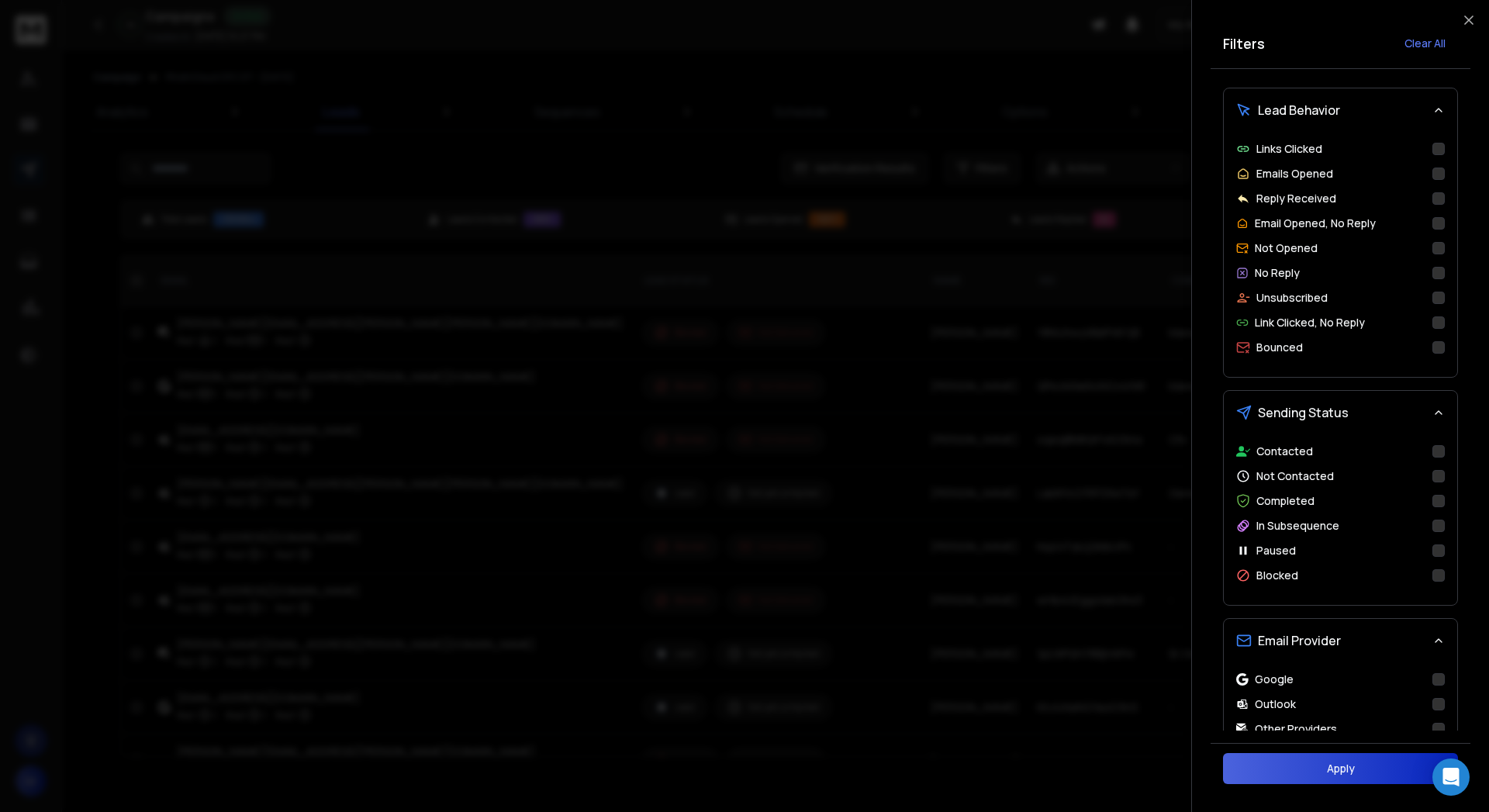
click at [1432, 501] on button "Completed" at bounding box center [1438, 500] width 12 height 12
click at [1337, 775] on button "Apply" at bounding box center [1340, 768] width 235 height 31
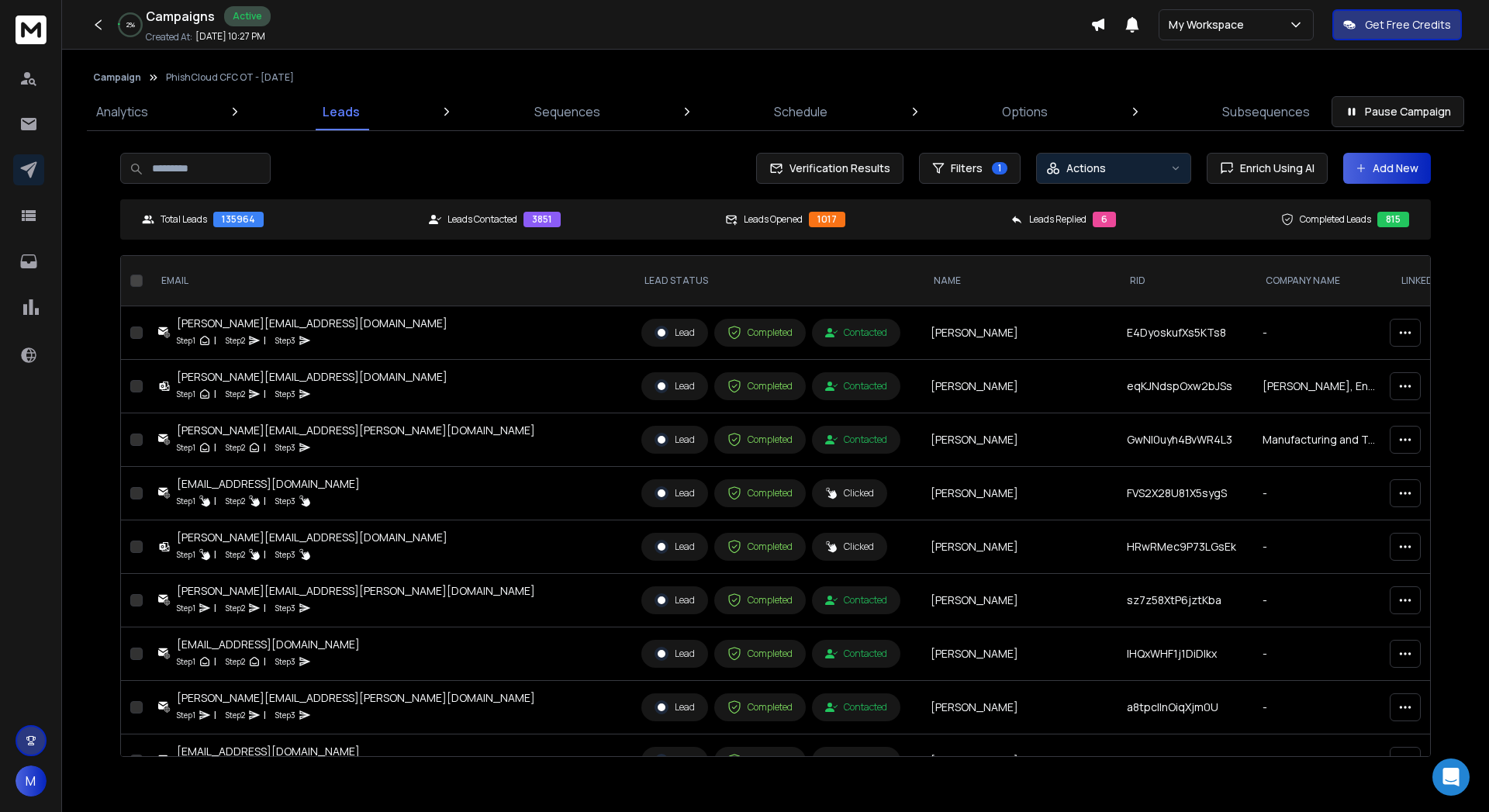
click at [1122, 173] on div "Actions" at bounding box center [1105, 168] width 118 height 15
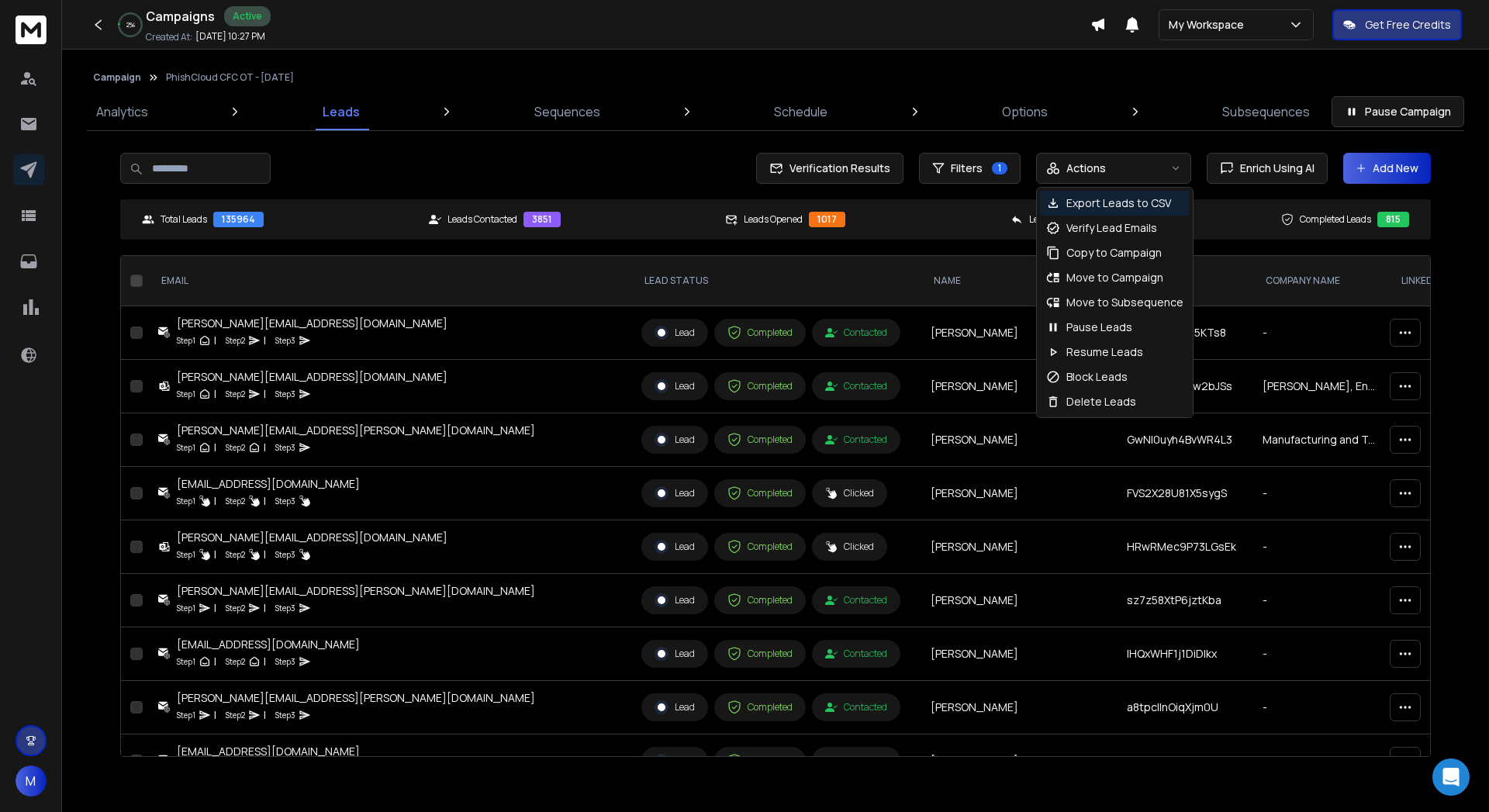
click at [1122, 206] on p "Export Leads to CSV" at bounding box center [1118, 203] width 105 height 15
